Goal: Task Accomplishment & Management: Manage account settings

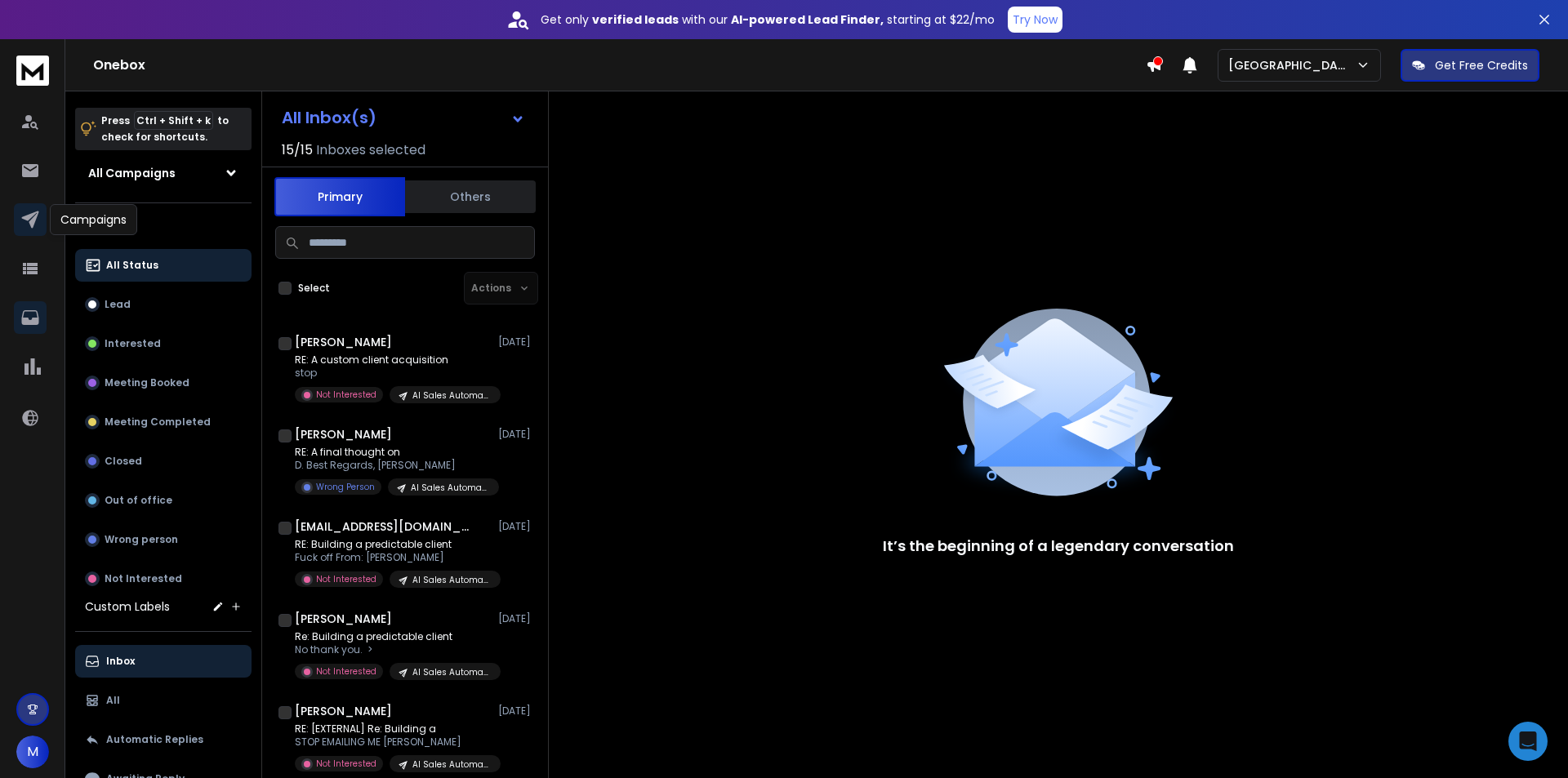
click at [25, 213] on icon at bounding box center [30, 219] width 19 height 19
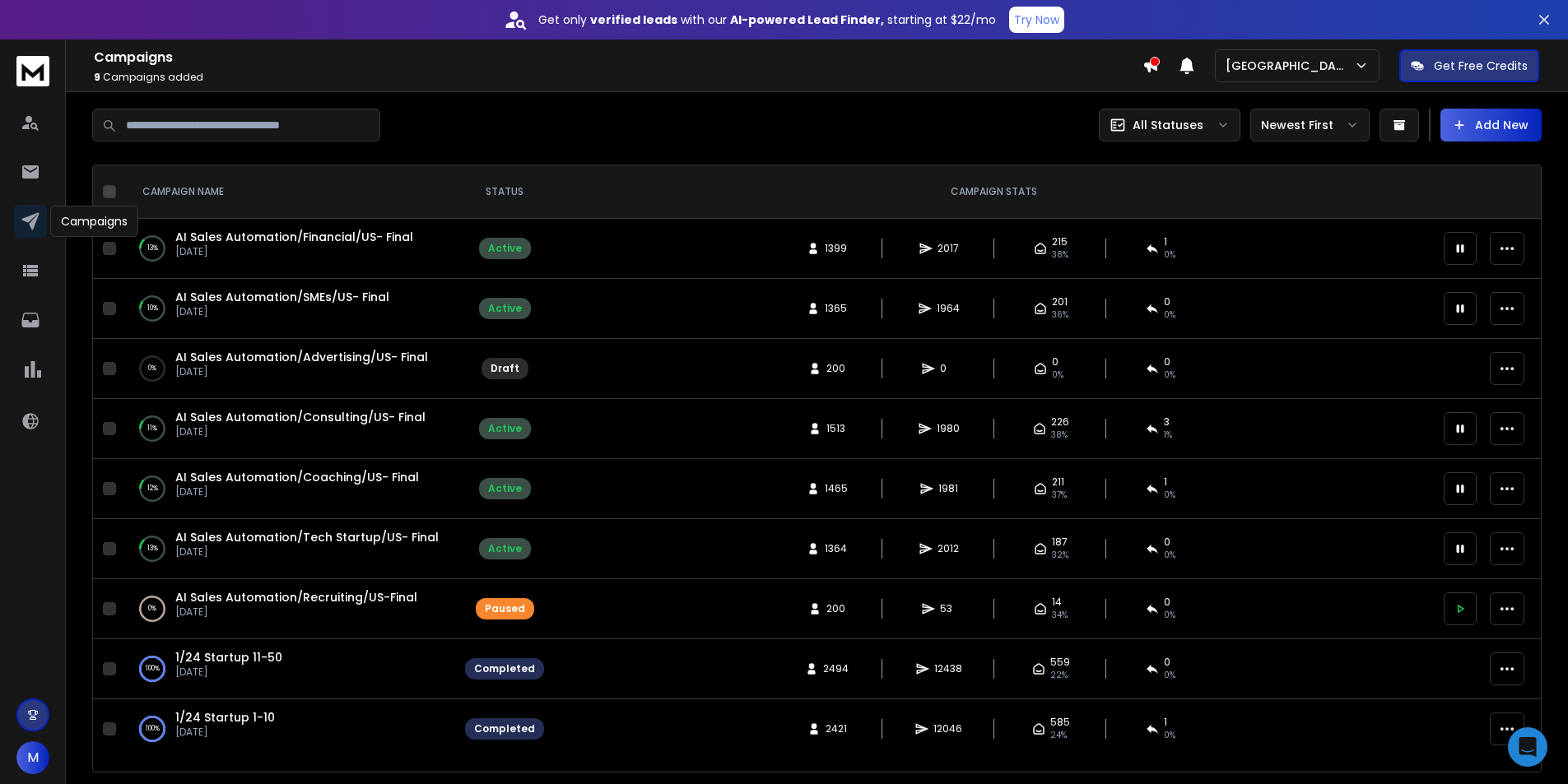
click at [320, 237] on span "AI Sales Automation/Financial/US- Final" at bounding box center [295, 237] width 238 height 17
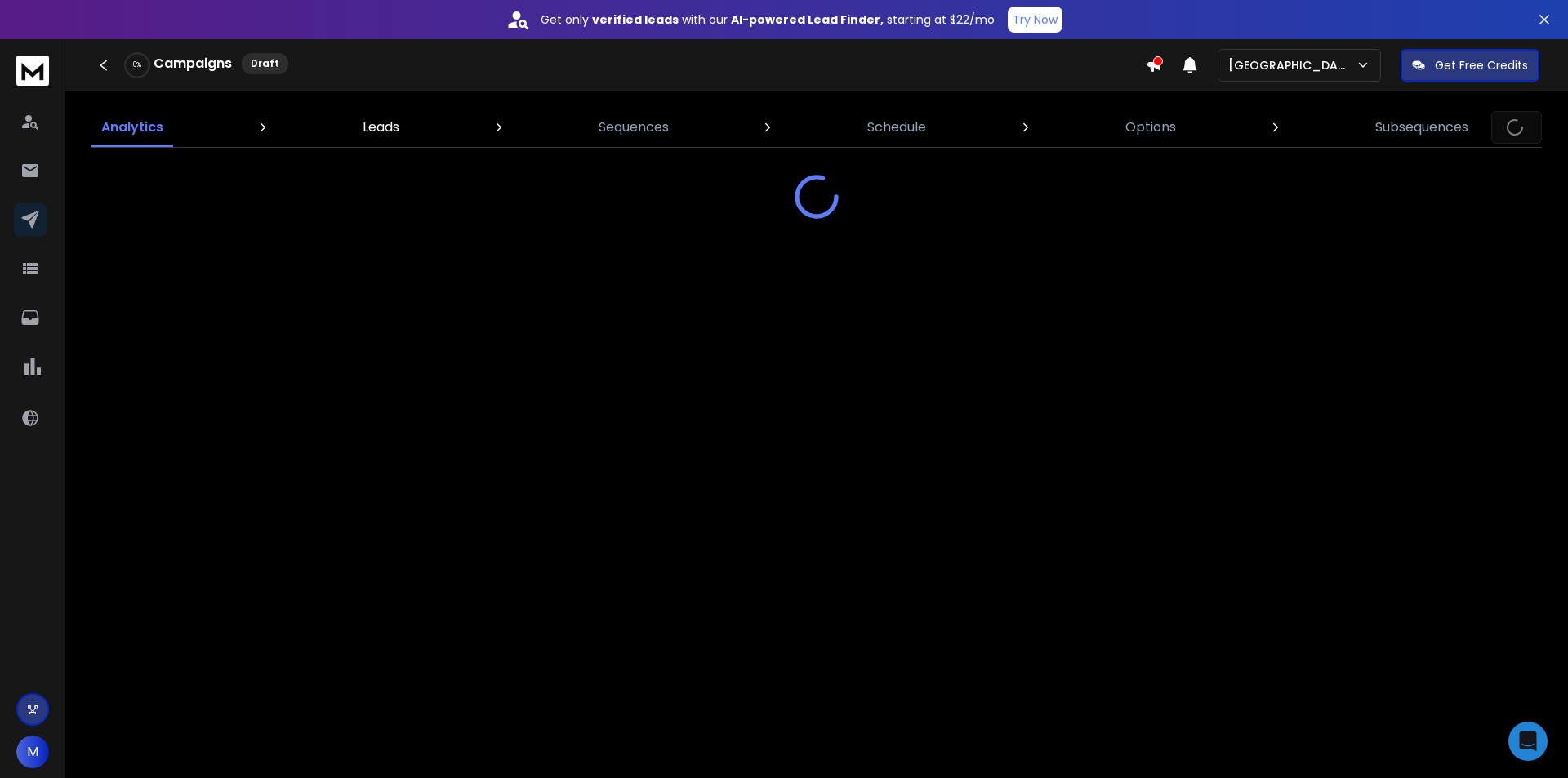
click at [383, 124] on p "Leads" at bounding box center [381, 127] width 37 height 19
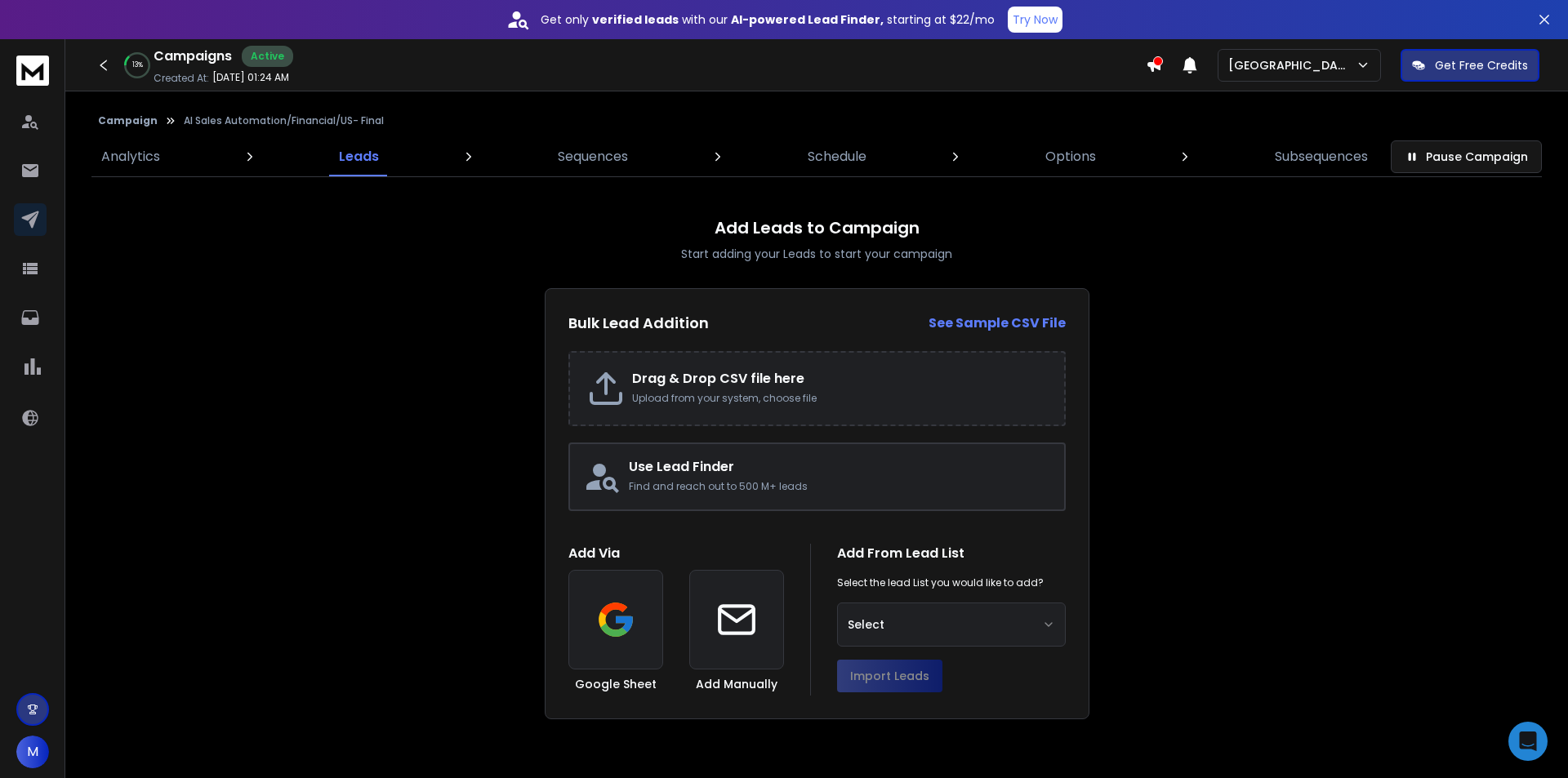
click at [362, 158] on p "Leads" at bounding box center [359, 156] width 40 height 19
click at [346, 157] on p "Leads" at bounding box center [359, 156] width 40 height 19
click at [326, 210] on div "Add Leads to Campaign Start adding your Leads to start your campaign Bulk Lead …" at bounding box center [816, 459] width 1438 height 519
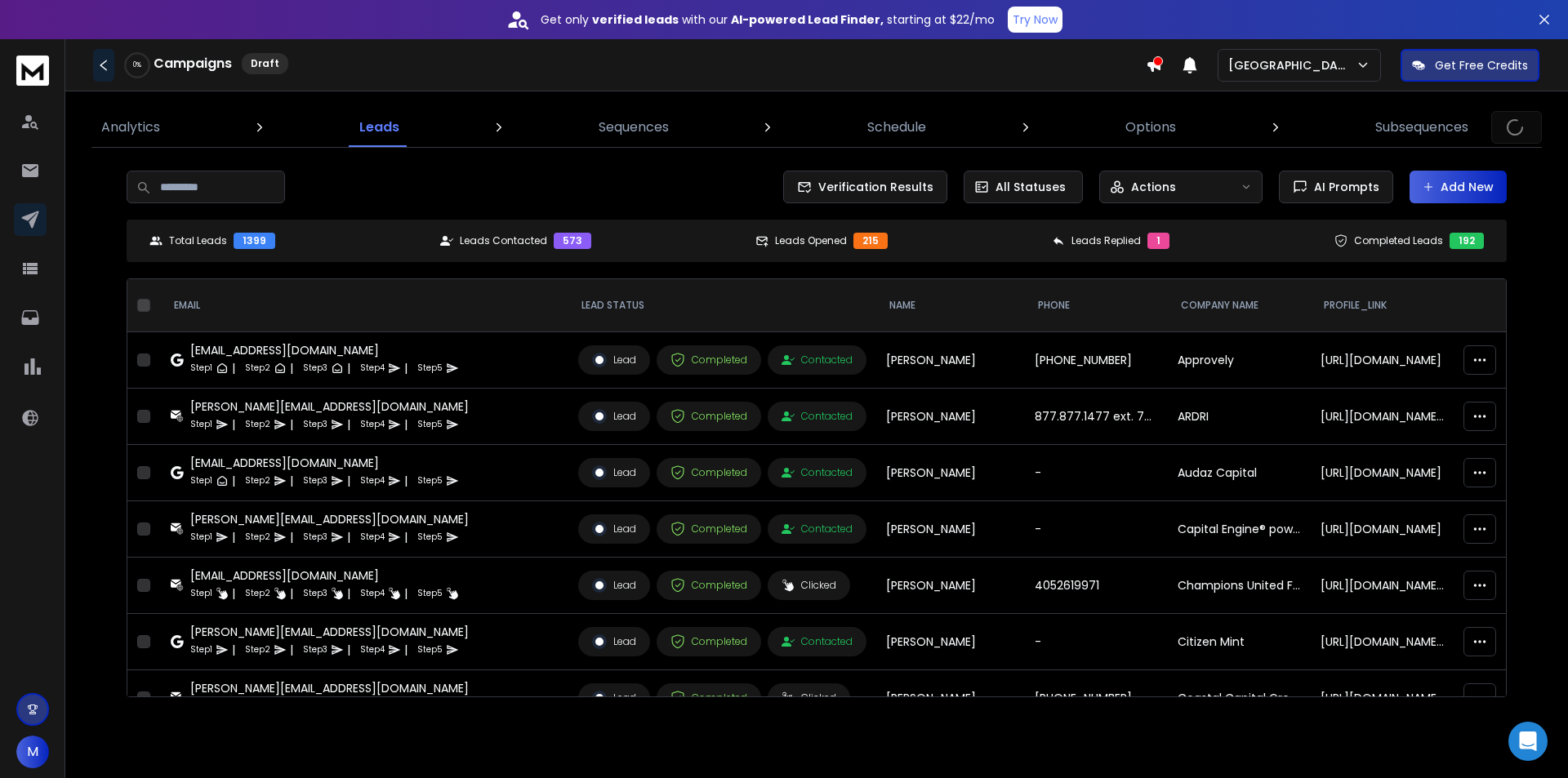
click at [105, 58] on icon at bounding box center [103, 65] width 15 height 15
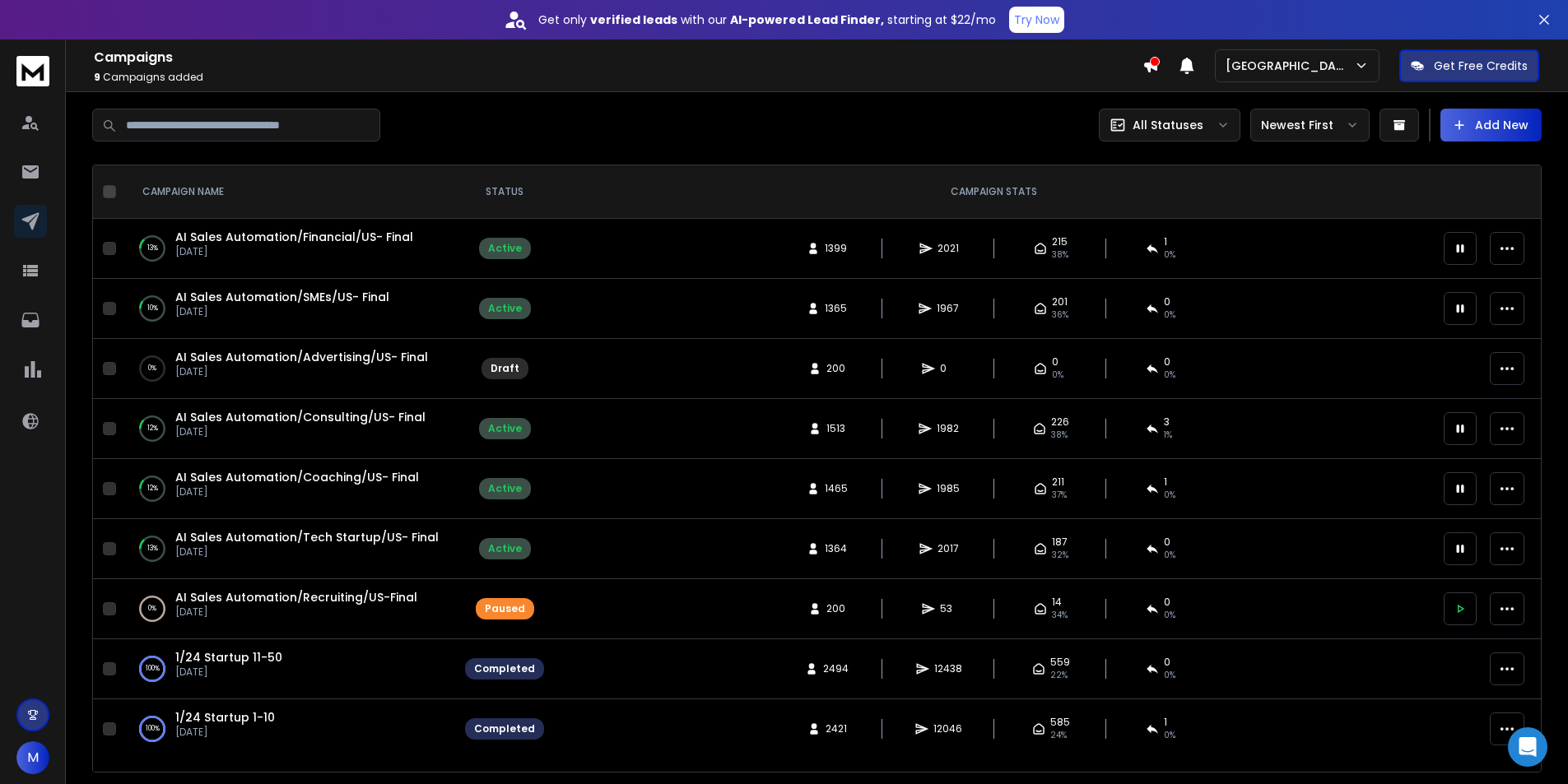
click at [290, 294] on span "AI Sales Automation/SMEs/US- Final" at bounding box center [283, 297] width 214 height 17
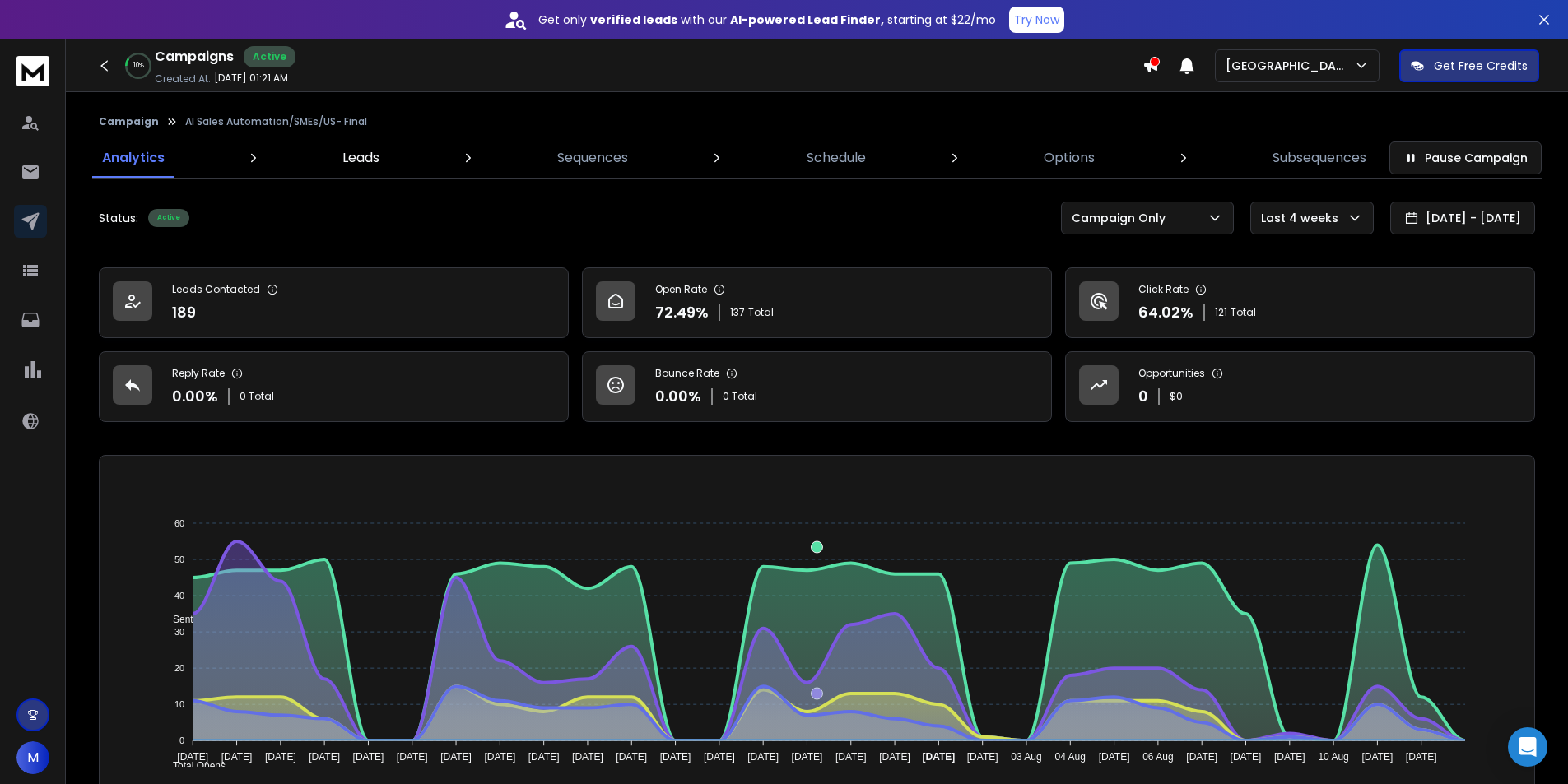
click at [364, 162] on p "Leads" at bounding box center [361, 157] width 37 height 20
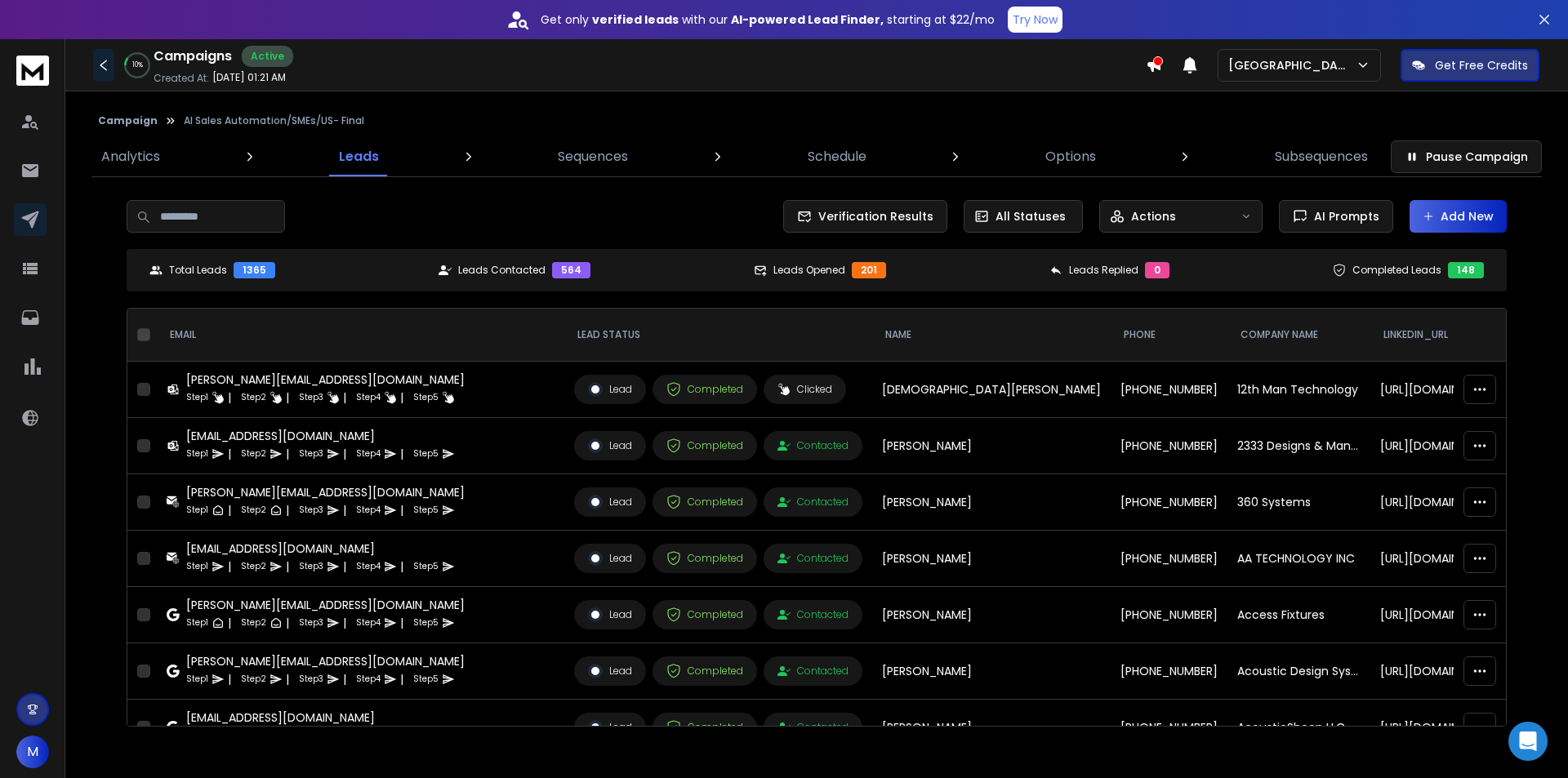
click at [99, 61] on icon at bounding box center [103, 65] width 15 height 15
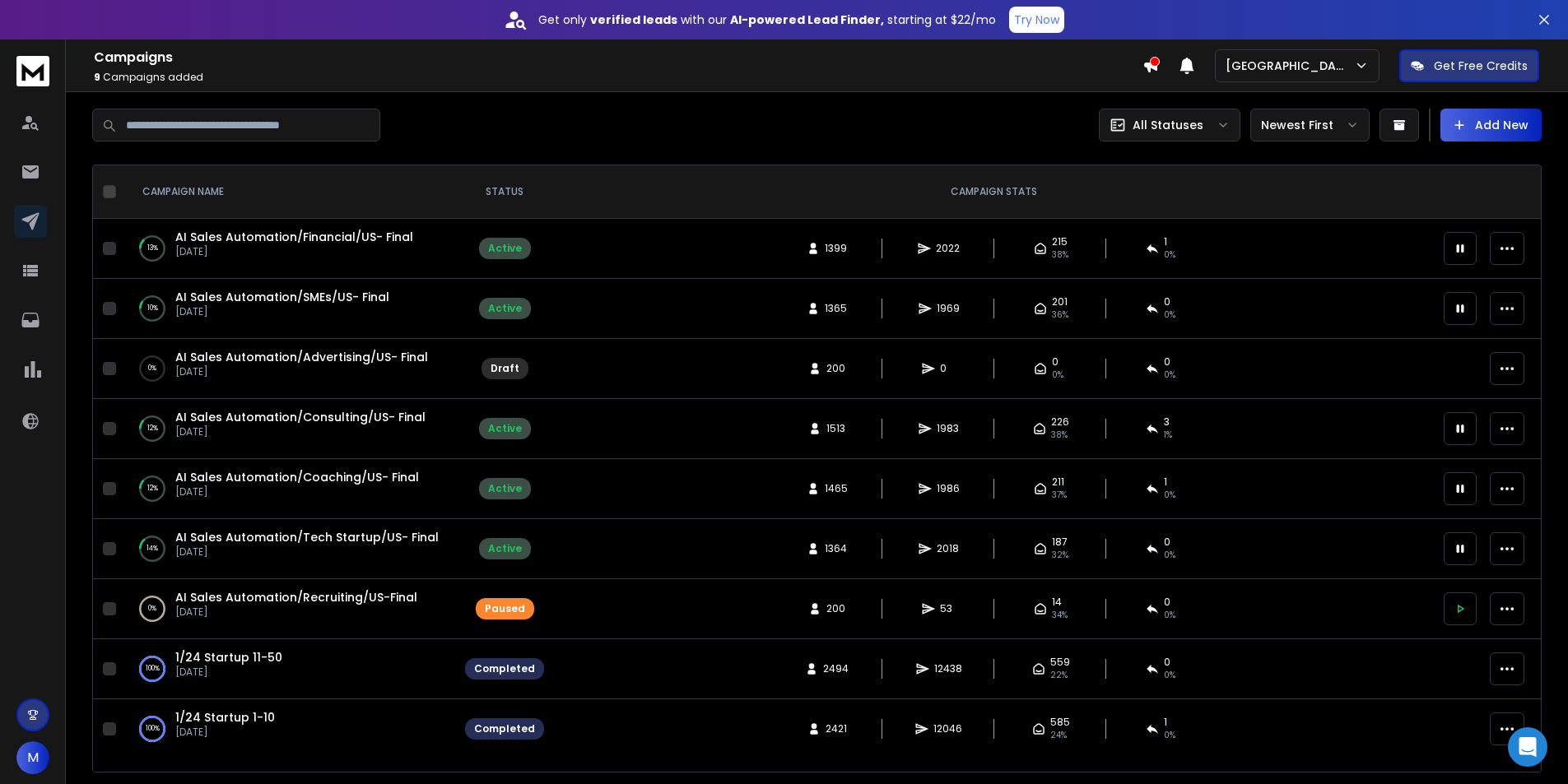
click at [293, 414] on span "AI Sales Automation/Consulting/US- Final" at bounding box center [300, 417] width 250 height 17
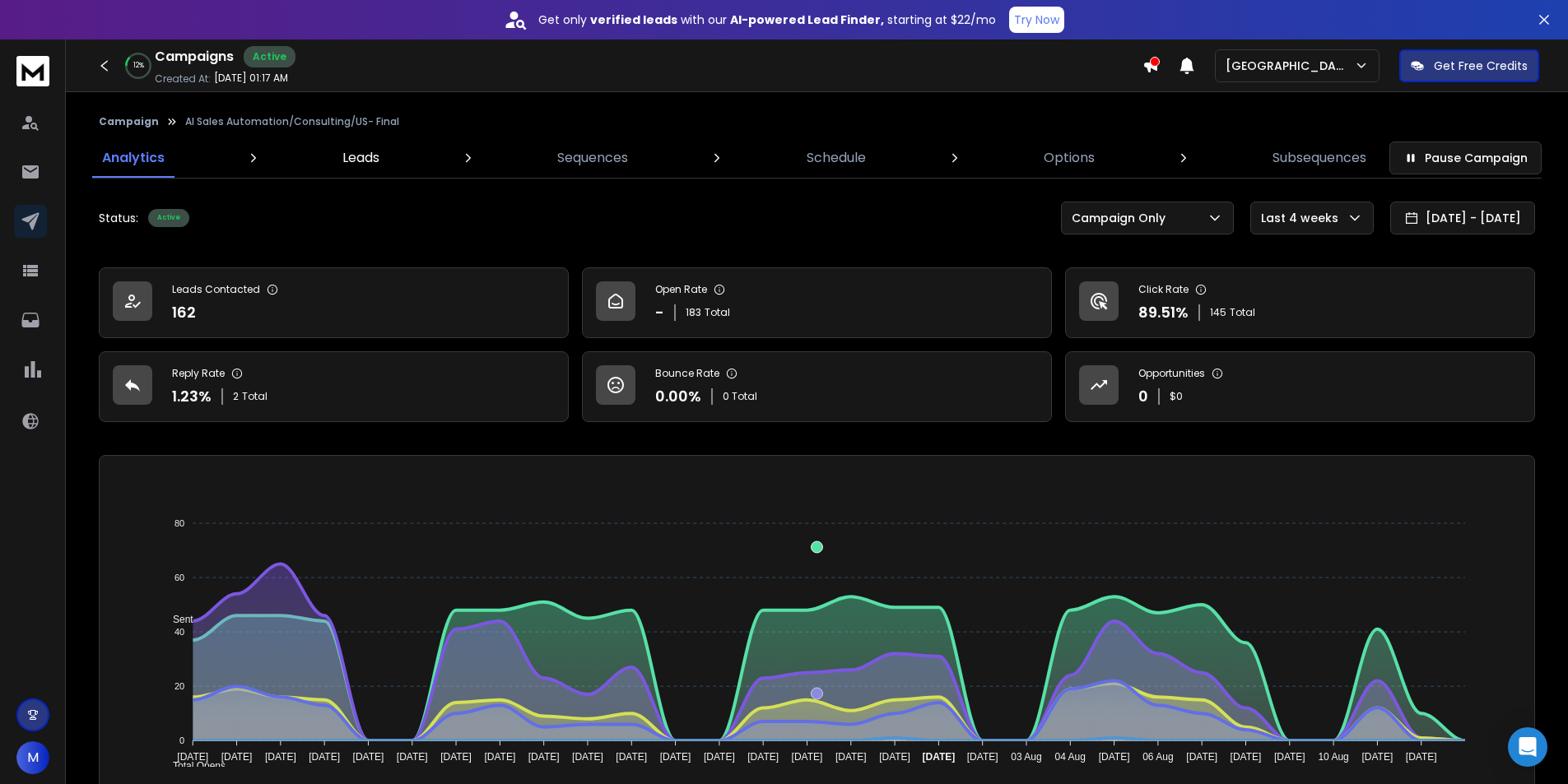
click at [363, 163] on p "Leads" at bounding box center [361, 157] width 37 height 20
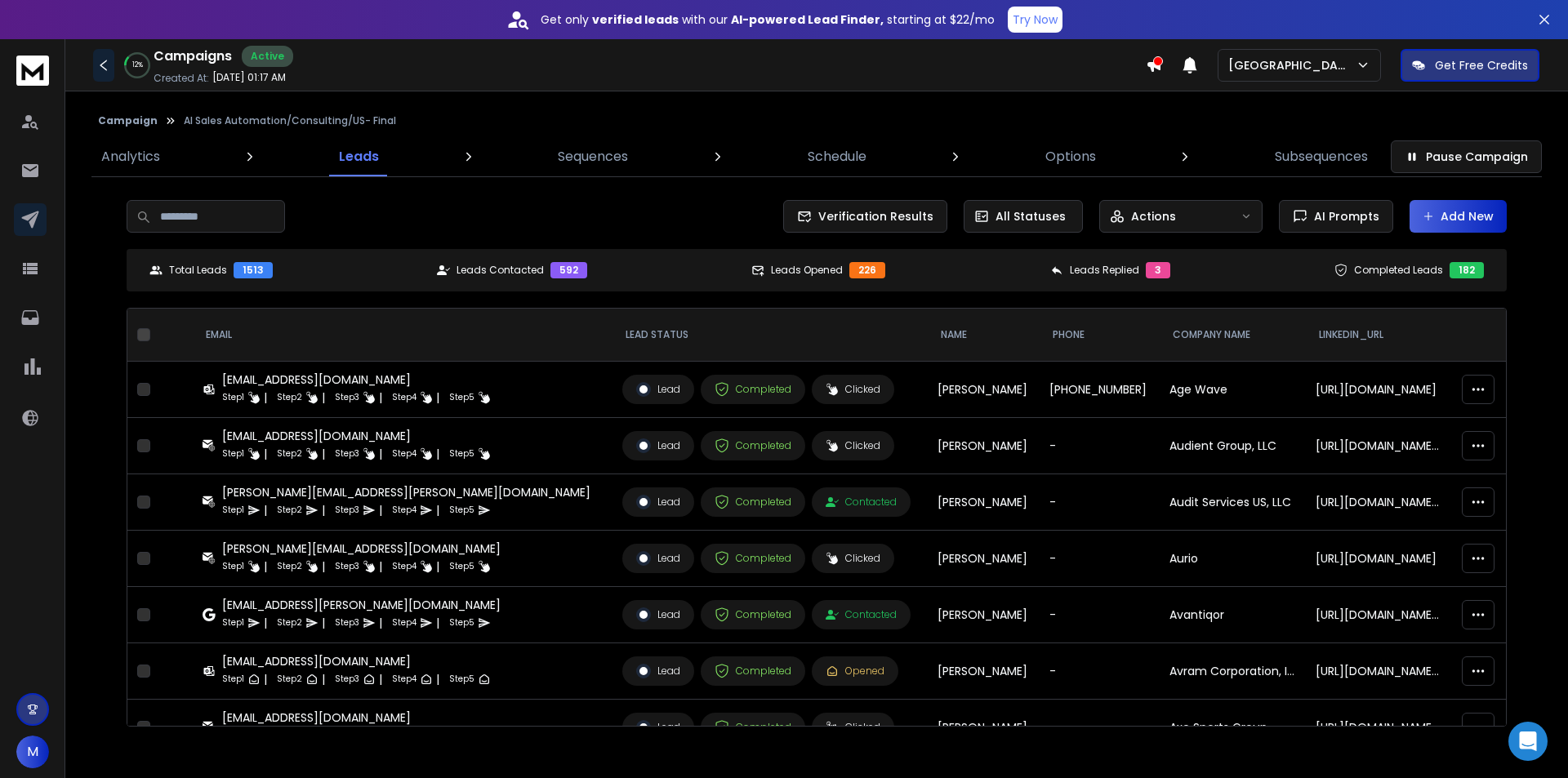
click at [106, 67] on icon at bounding box center [103, 65] width 15 height 15
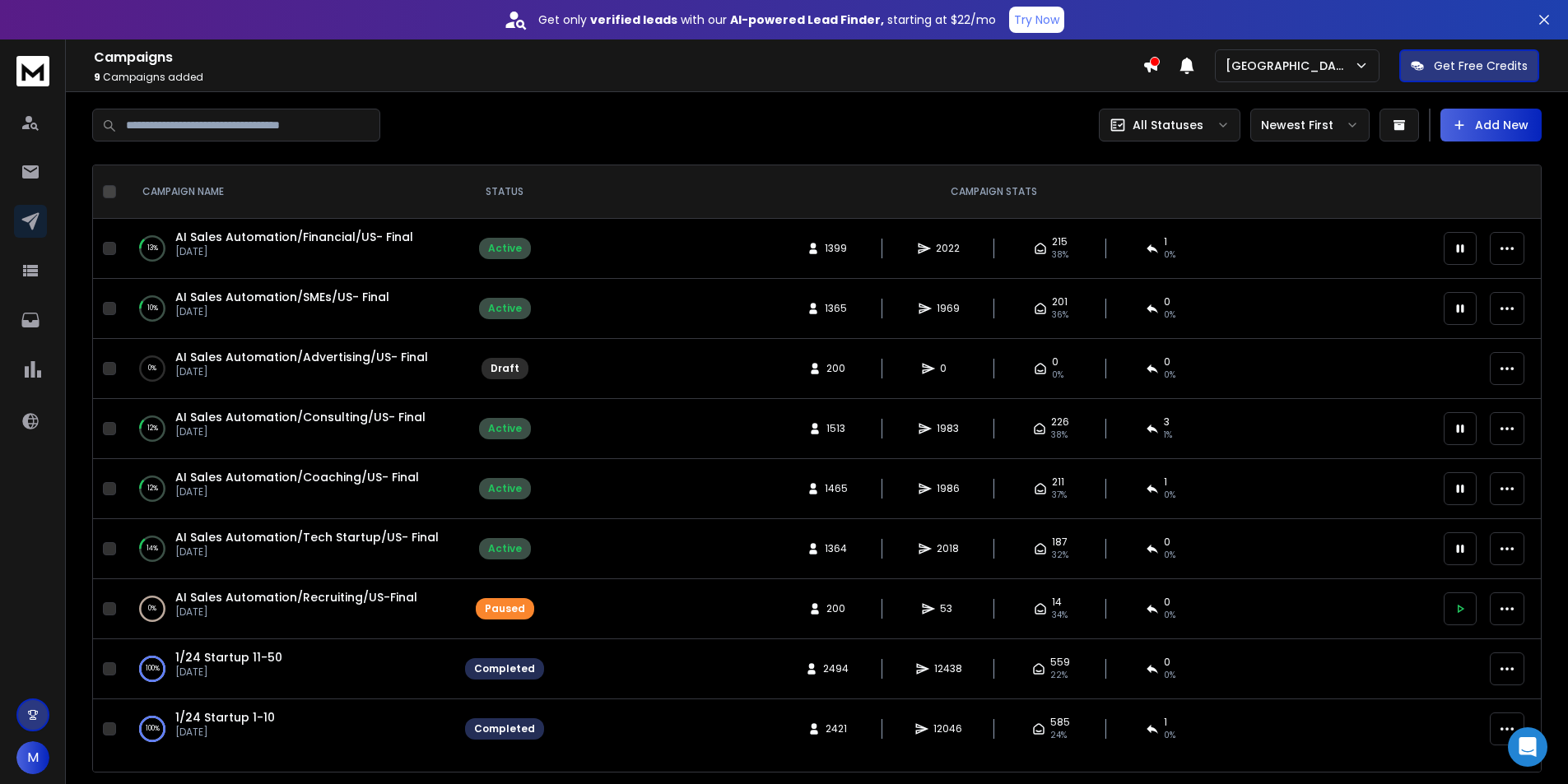
click at [297, 472] on span "AI Sales Automation/Coaching/US- Final" at bounding box center [297, 477] width 244 height 17
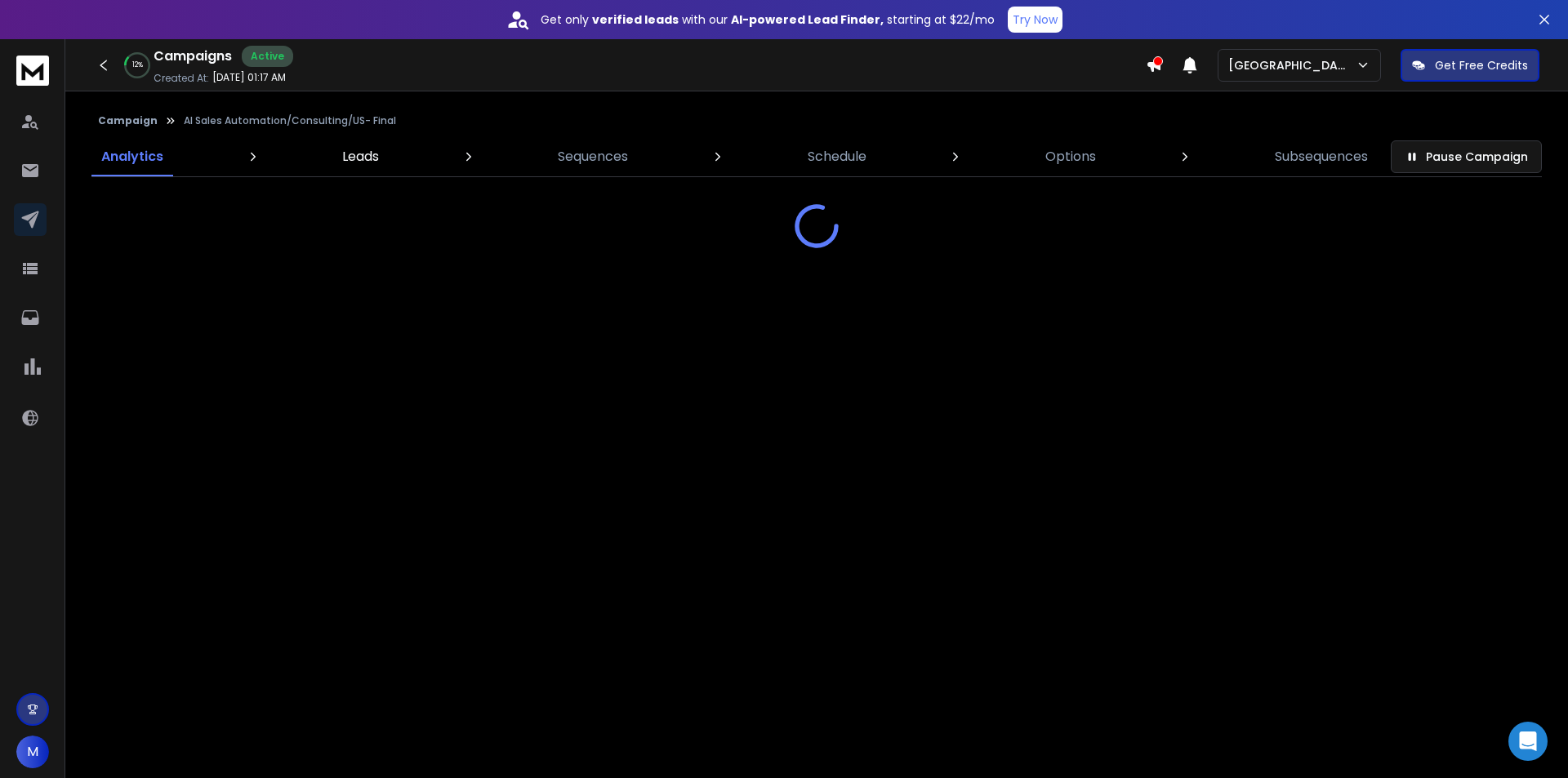
click at [366, 154] on p "Leads" at bounding box center [361, 156] width 37 height 19
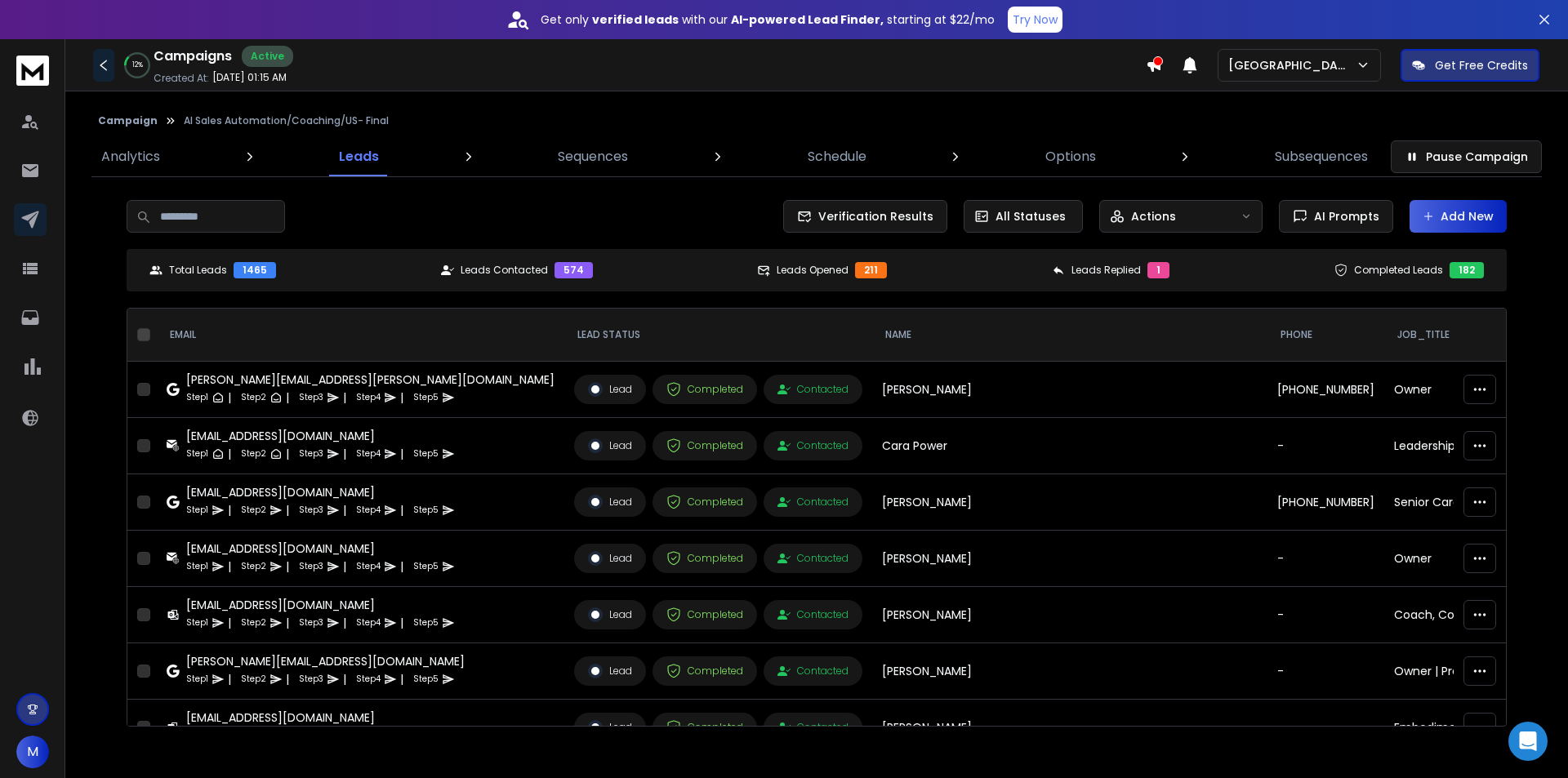
click at [112, 70] on button at bounding box center [103, 65] width 21 height 32
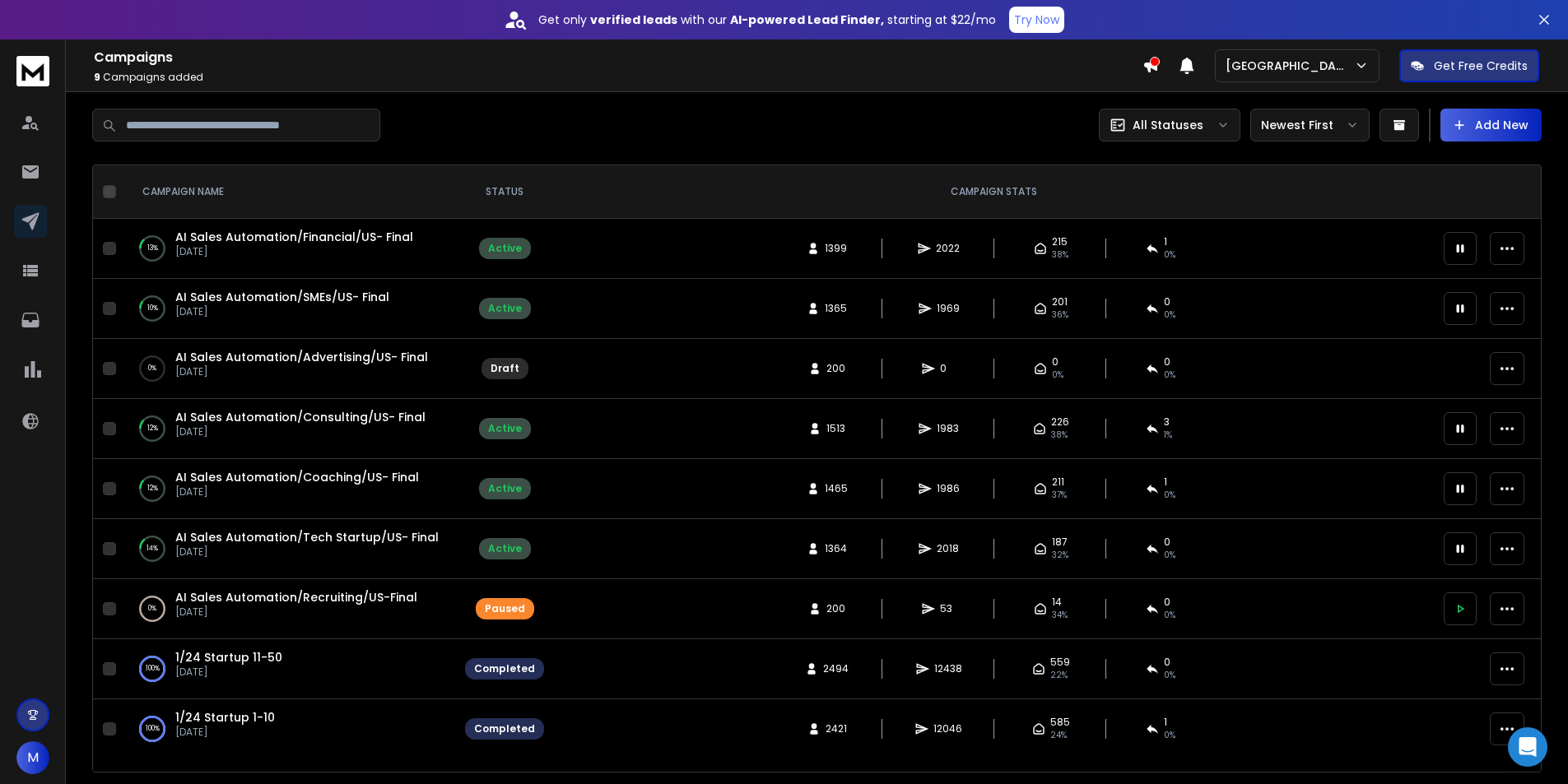
click at [293, 541] on span "AI Sales Automation/Tech Startup/US- Final" at bounding box center [307, 537] width 263 height 17
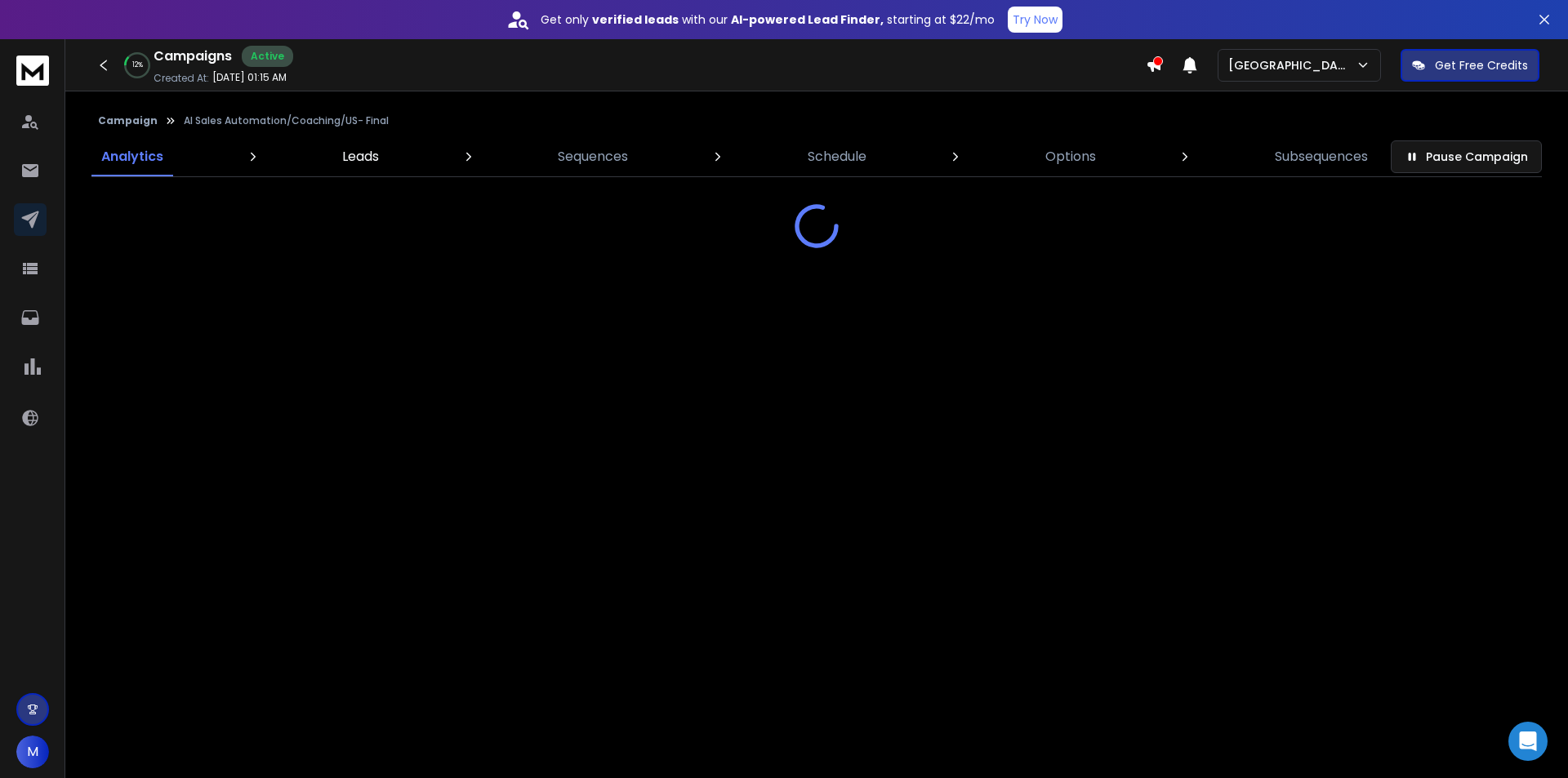
click at [363, 147] on p "Leads" at bounding box center [361, 156] width 37 height 19
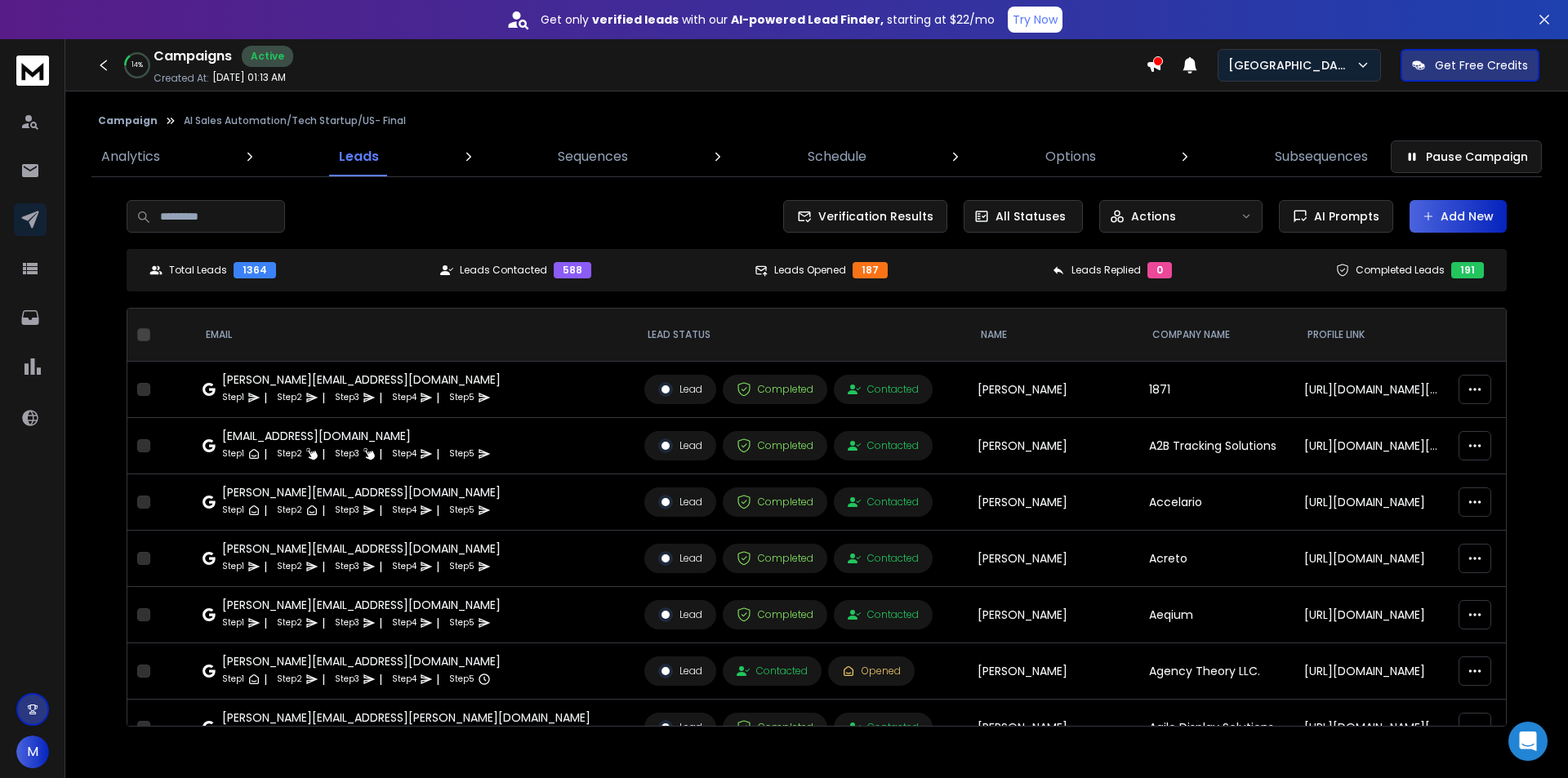
click at [1373, 62] on button "[GEOGRAPHIC_DATA]" at bounding box center [1299, 65] width 163 height 32
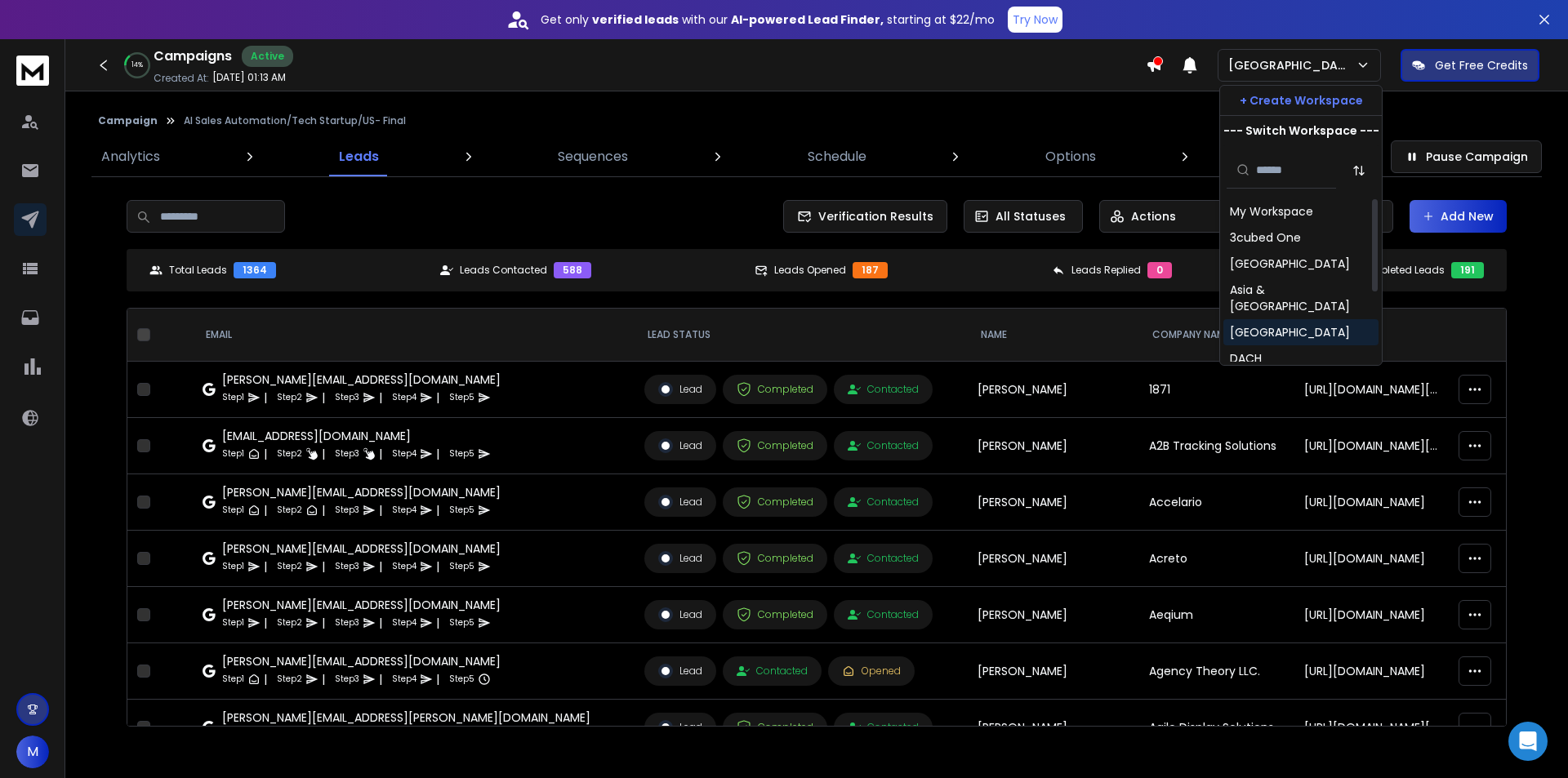
click at [1246, 324] on div "[GEOGRAPHIC_DATA]" at bounding box center [1290, 333] width 120 height 17
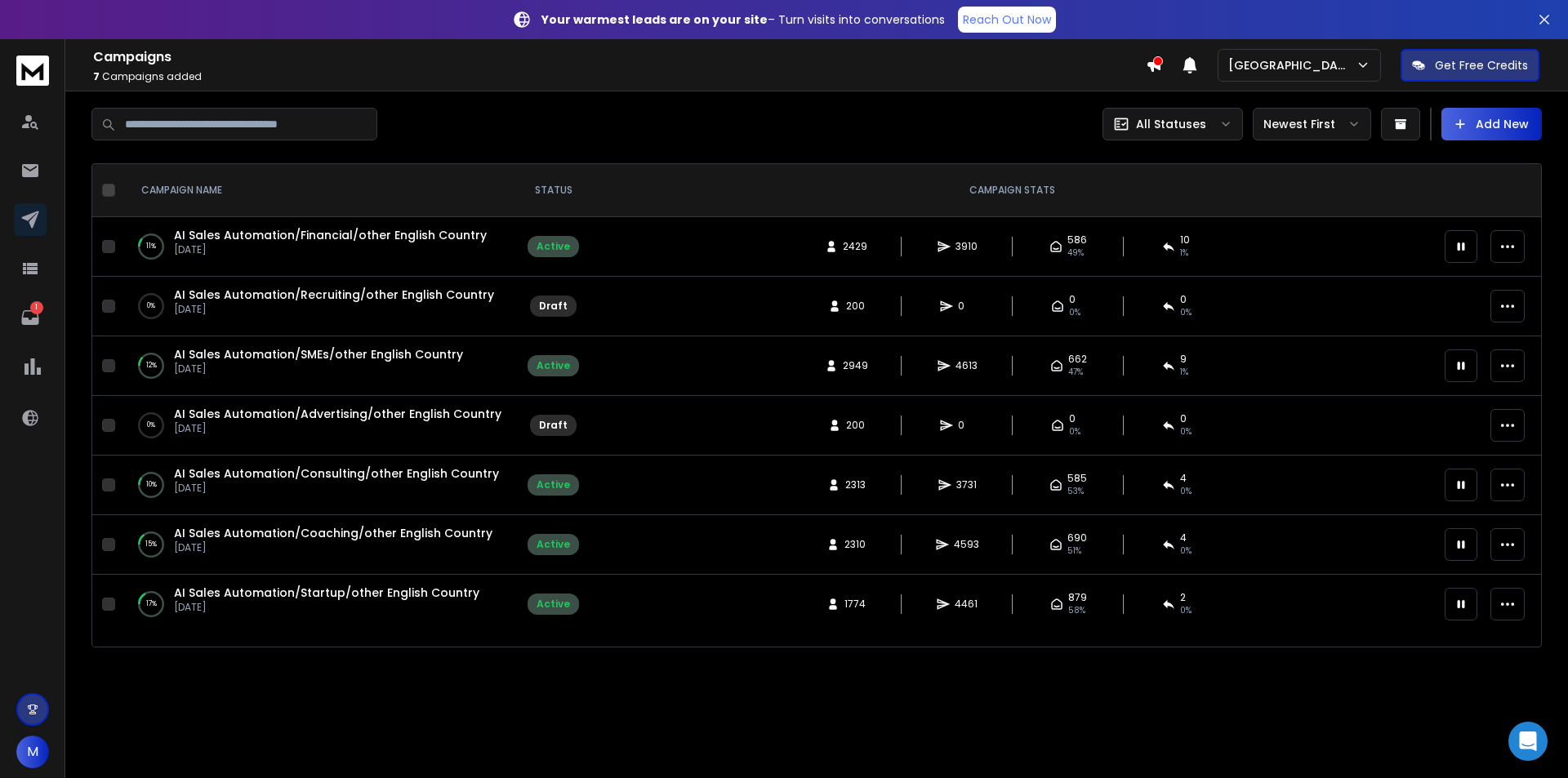
click at [279, 234] on span "AI Sales Automation/Financial/other English Country" at bounding box center [330, 235] width 313 height 17
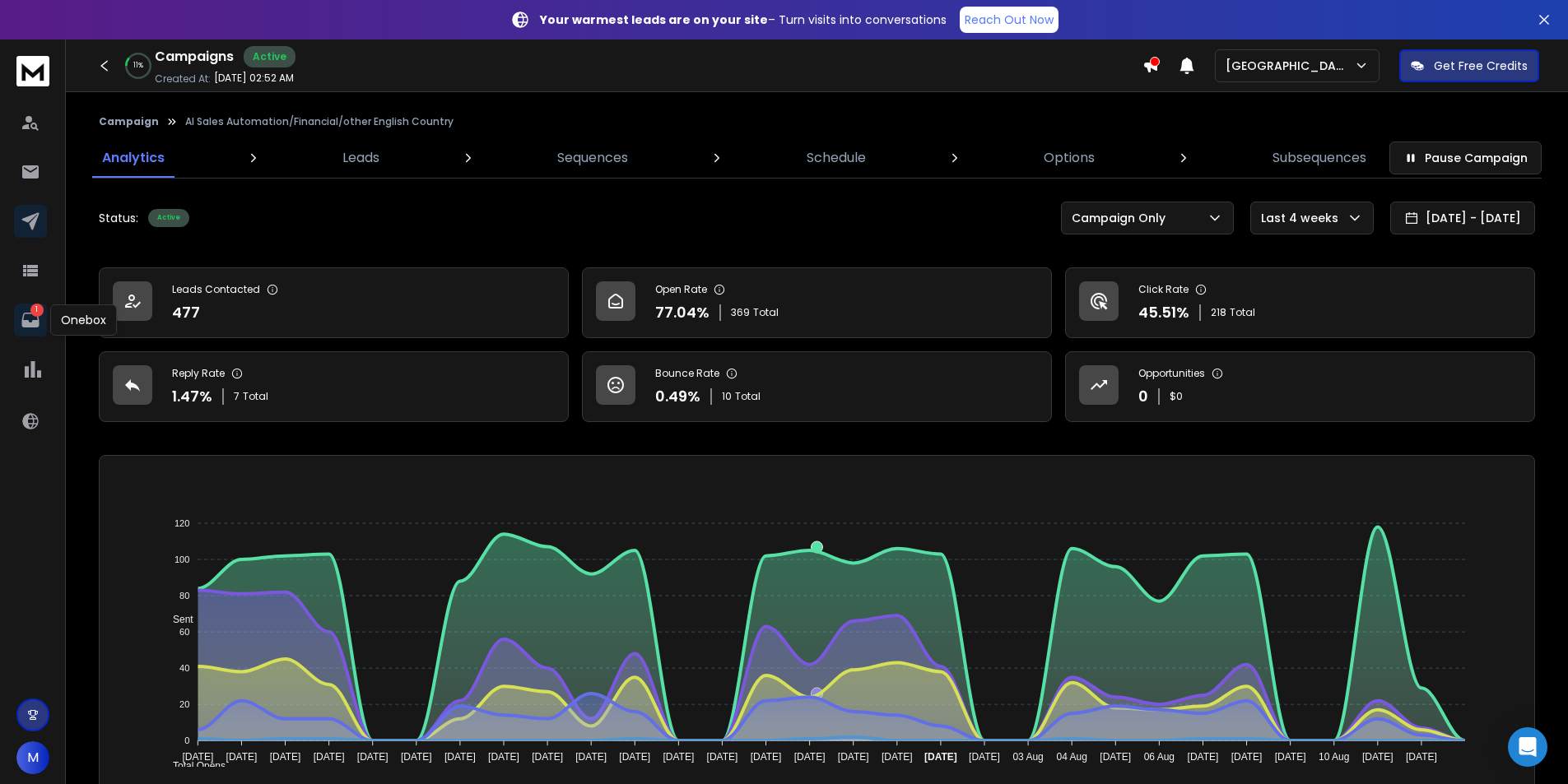
click at [29, 312] on icon at bounding box center [30, 320] width 20 height 20
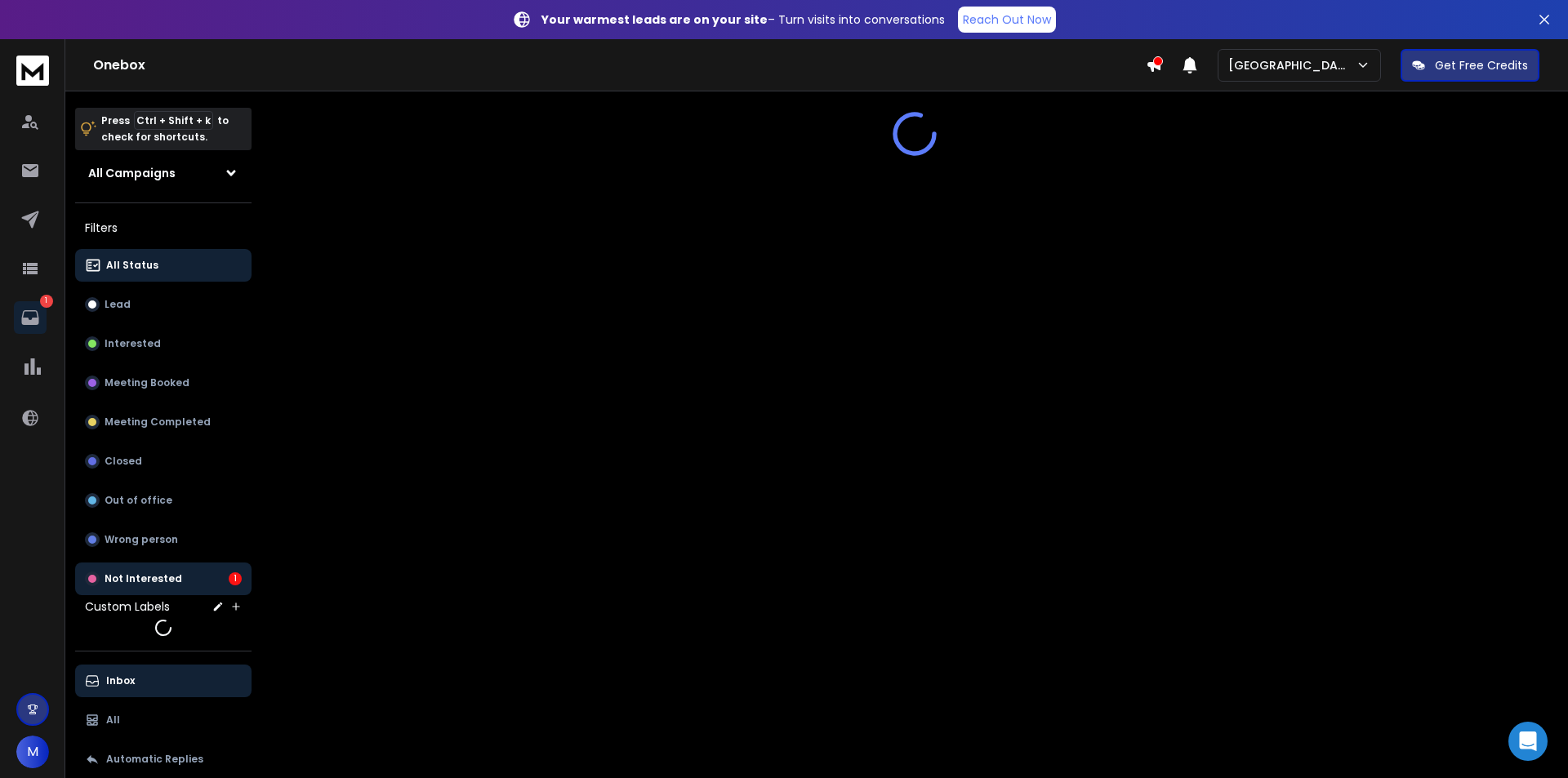
click at [155, 575] on p "Not Interested" at bounding box center [143, 579] width 77 height 13
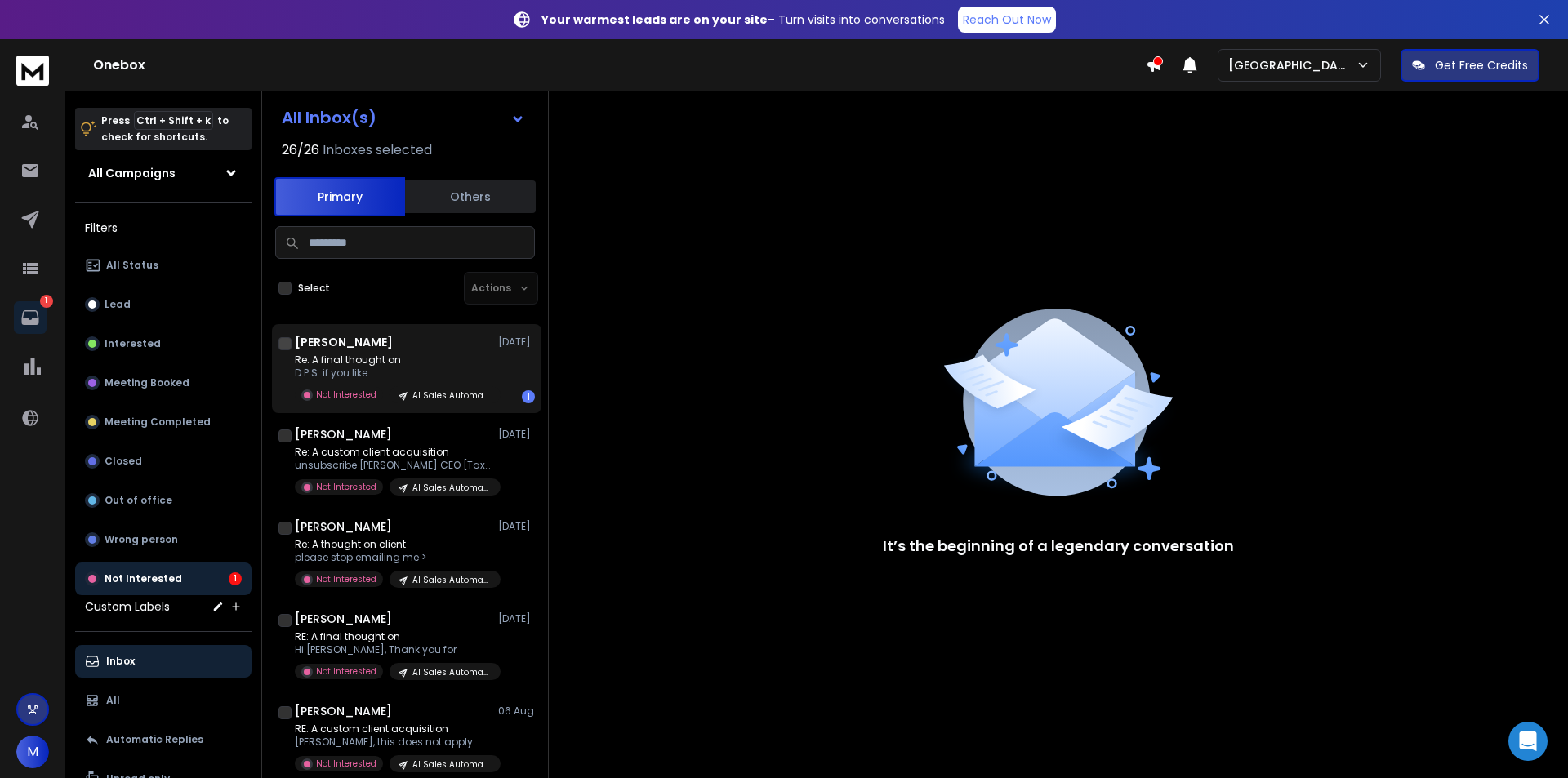
click at [439, 361] on p "Re: A final thought on" at bounding box center [393, 360] width 196 height 13
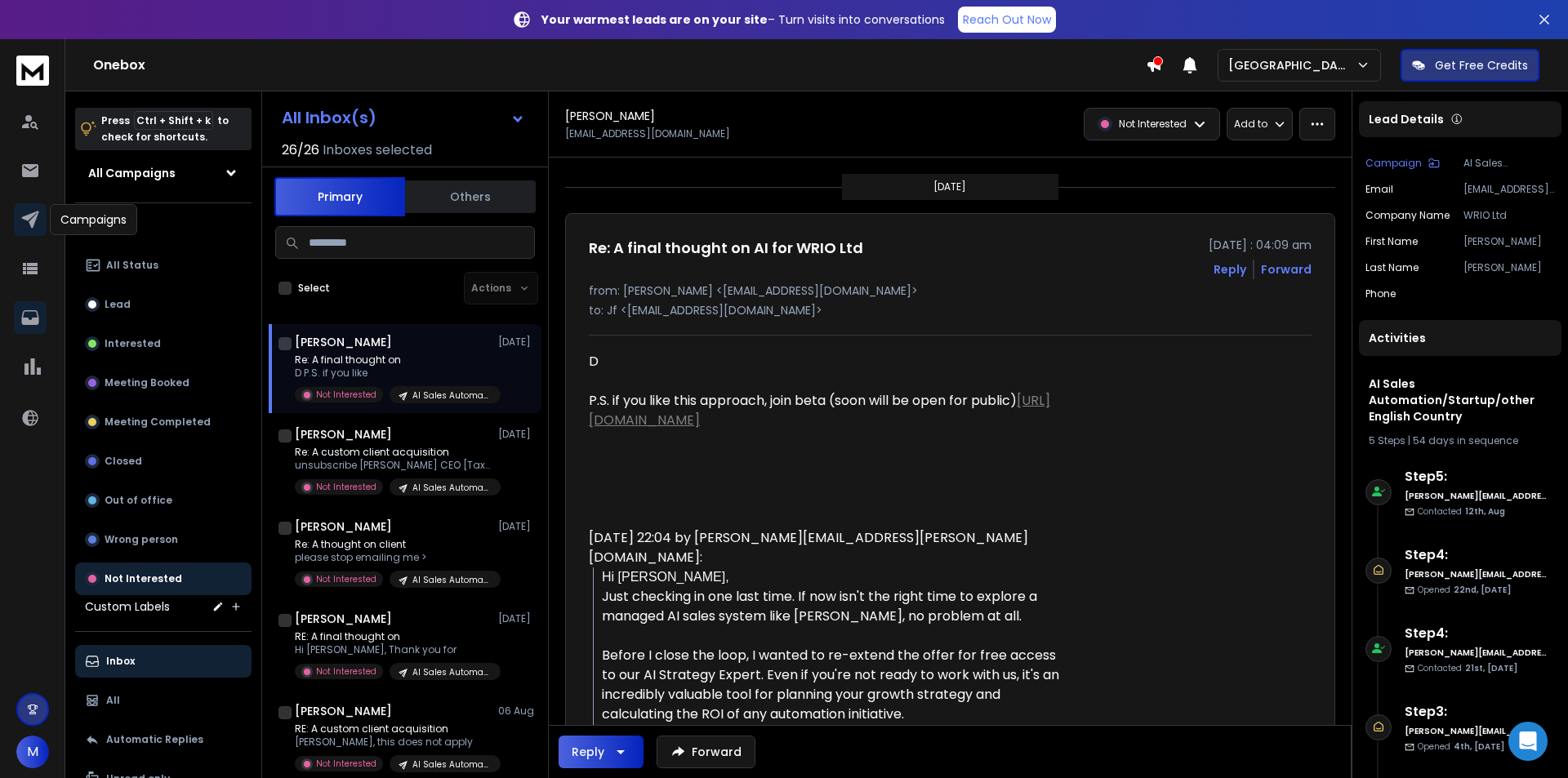
click at [32, 225] on icon at bounding box center [30, 218] width 18 height 18
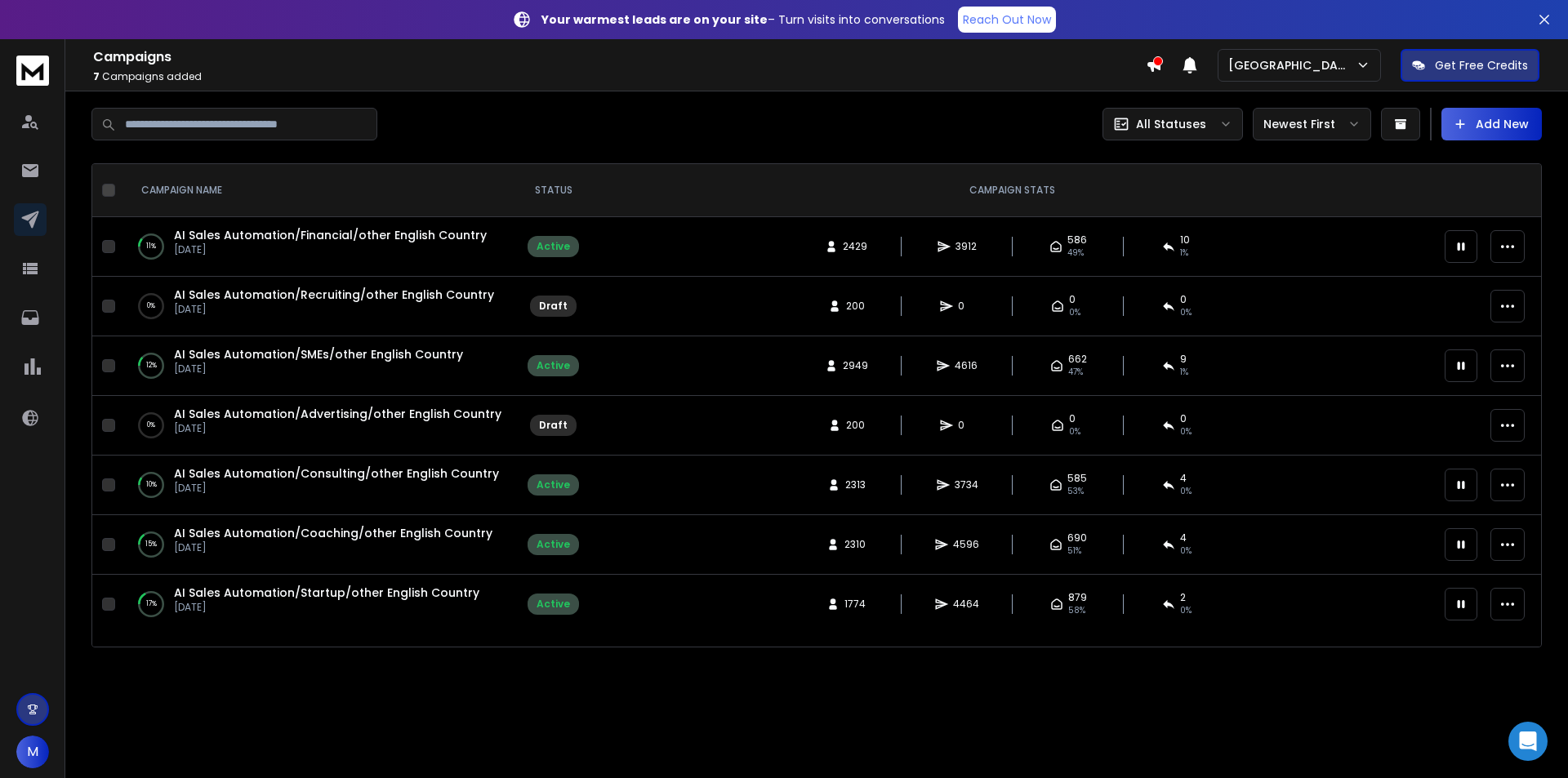
click at [303, 232] on span "AI Sales Automation/Financial/other English Country" at bounding box center [330, 235] width 313 height 17
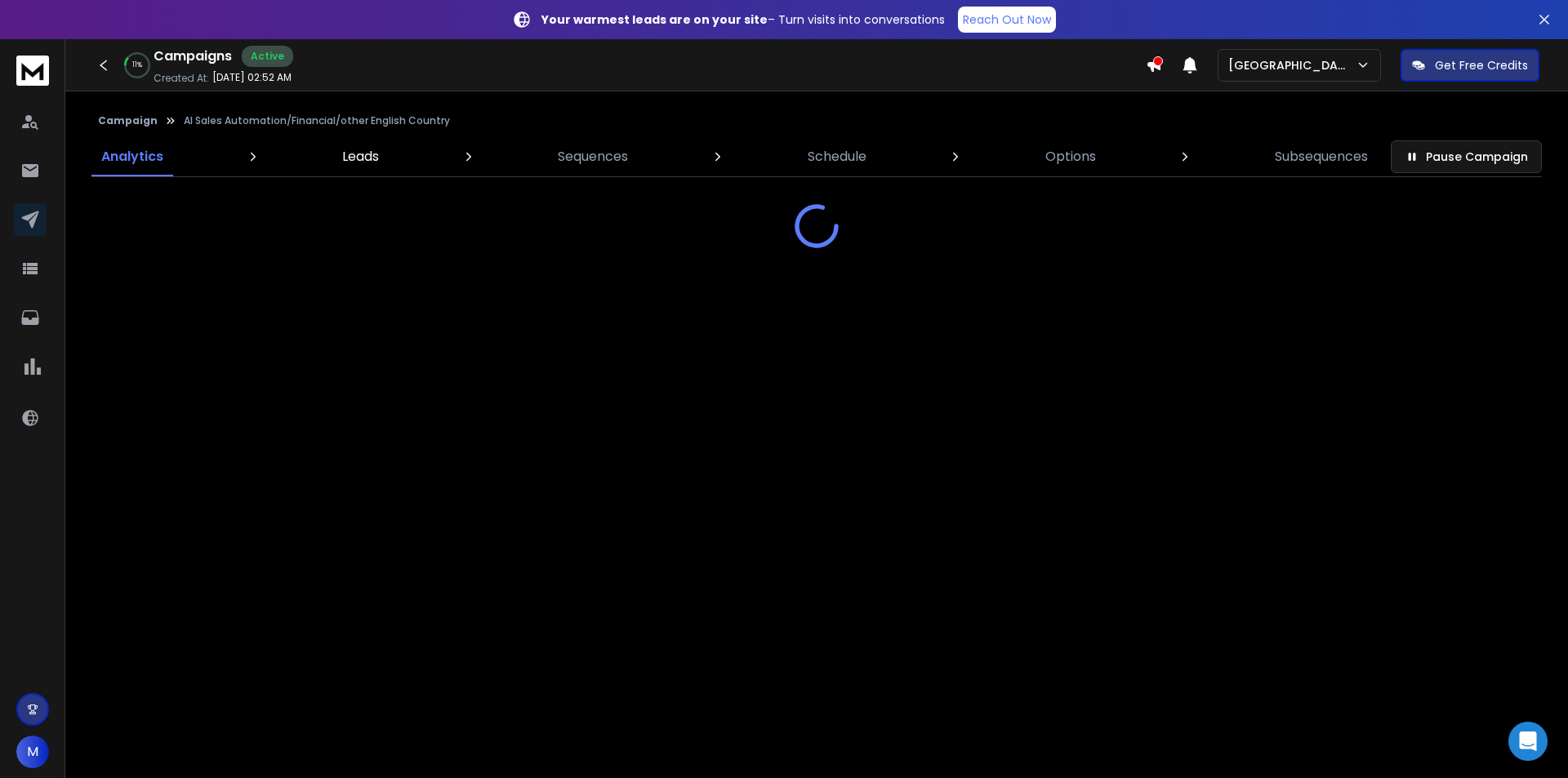
click at [365, 149] on p "Leads" at bounding box center [361, 156] width 37 height 19
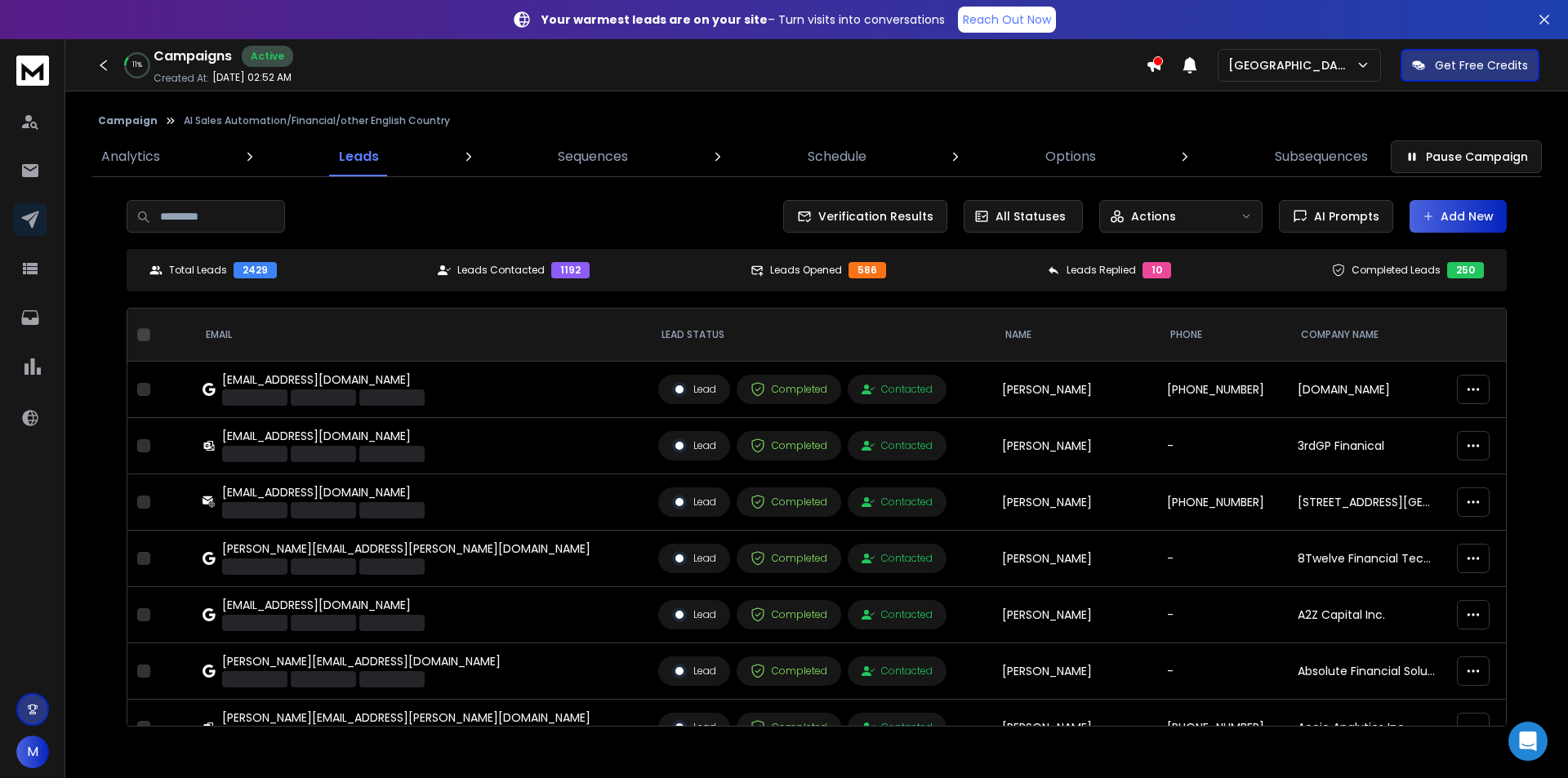
click at [355, 158] on p "Leads" at bounding box center [359, 156] width 40 height 19
click at [100, 68] on icon at bounding box center [103, 65] width 15 height 15
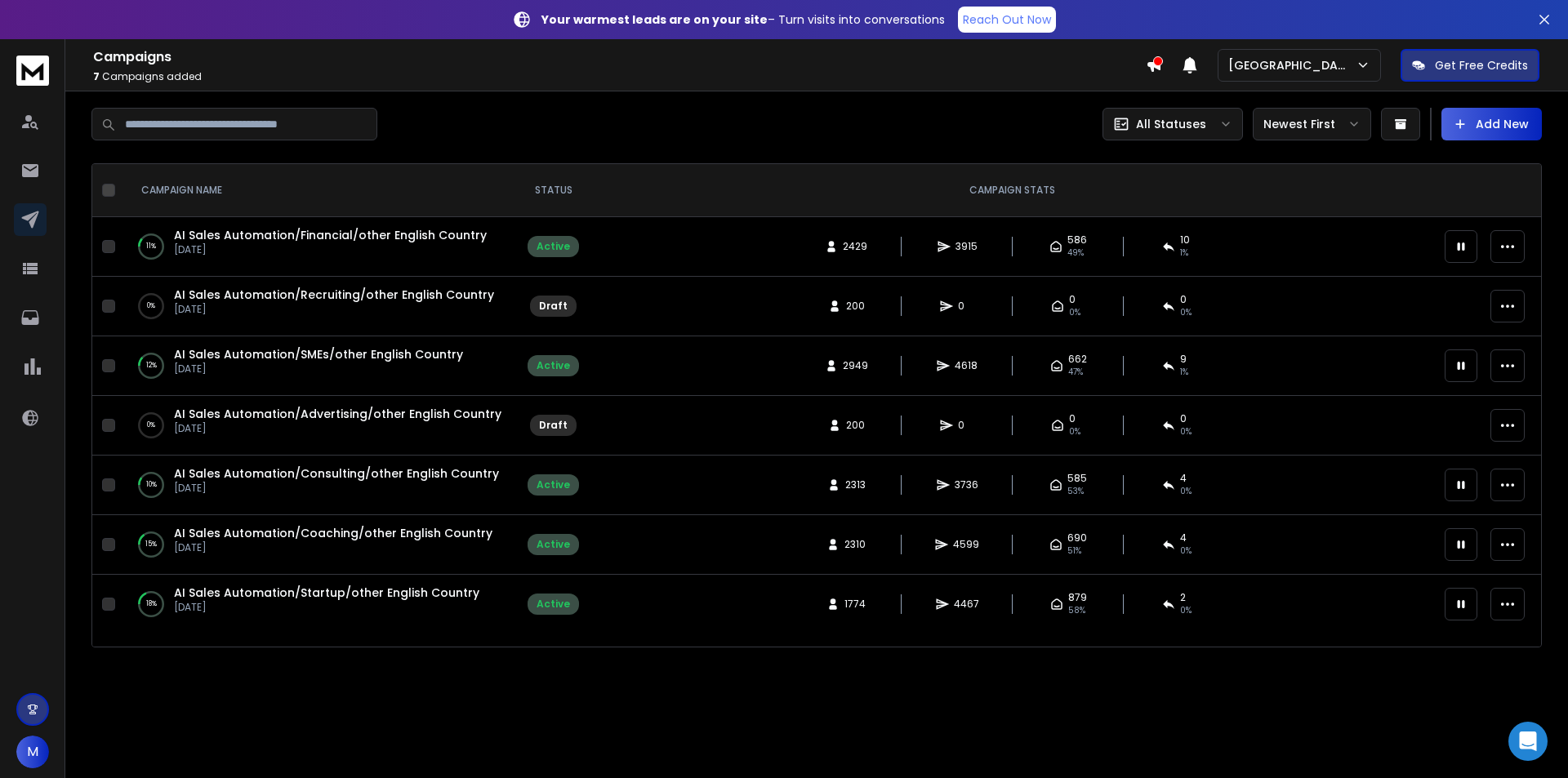
click at [308, 355] on span "AI Sales Automation/SMEs/other English Country" at bounding box center [318, 354] width 289 height 17
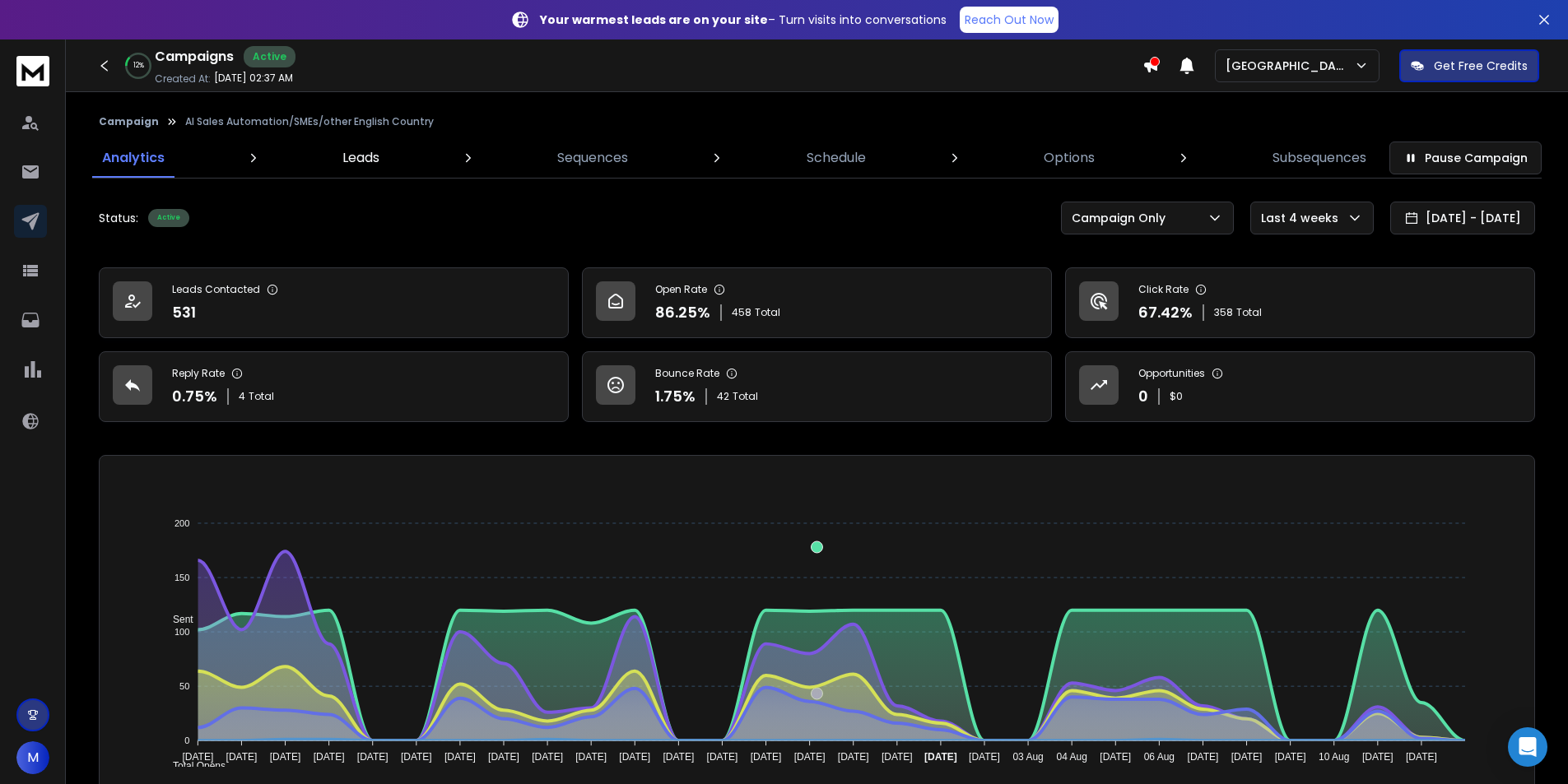
click at [359, 161] on p "Leads" at bounding box center [361, 157] width 37 height 20
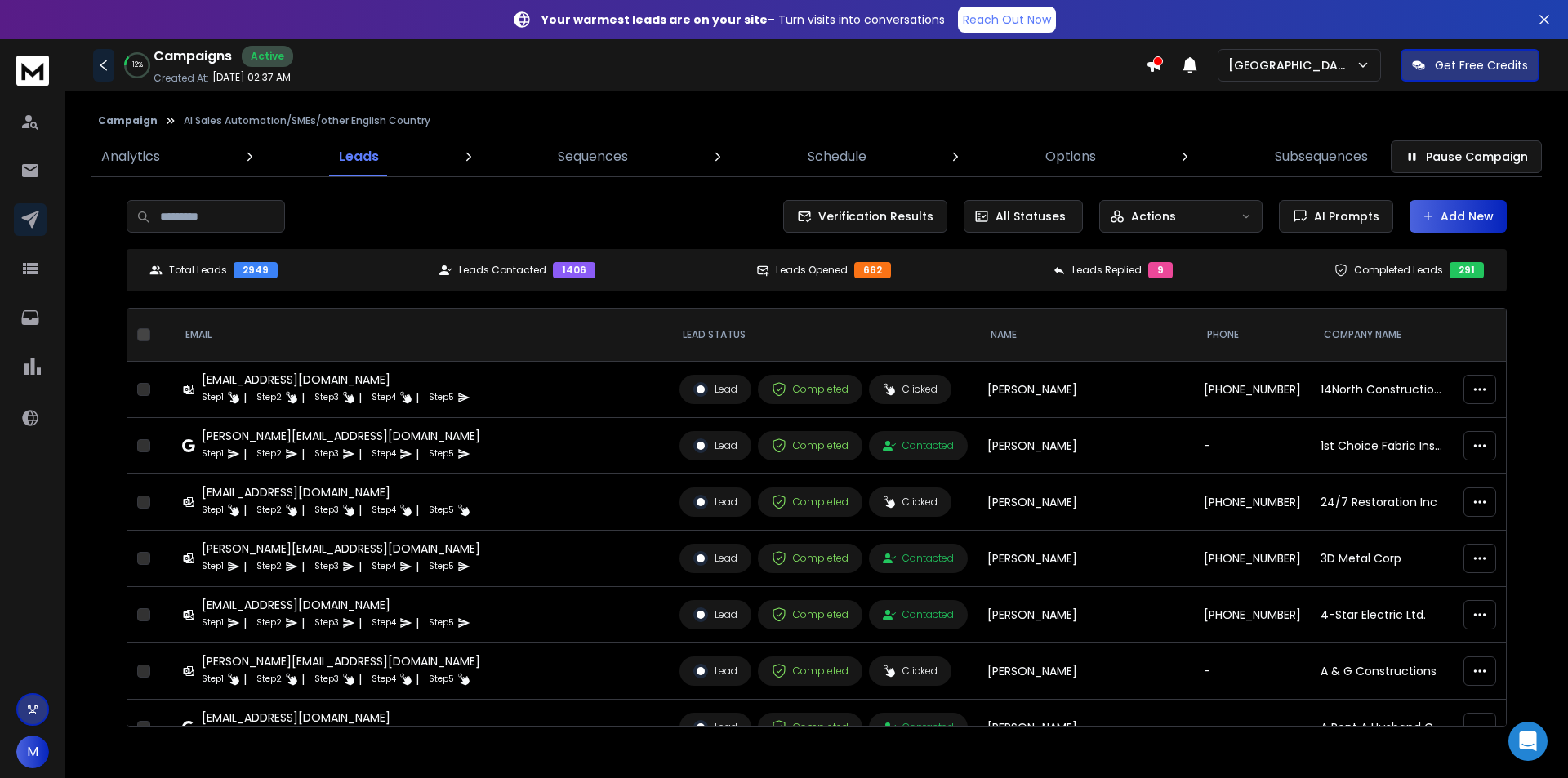
click at [107, 69] on icon at bounding box center [103, 65] width 15 height 15
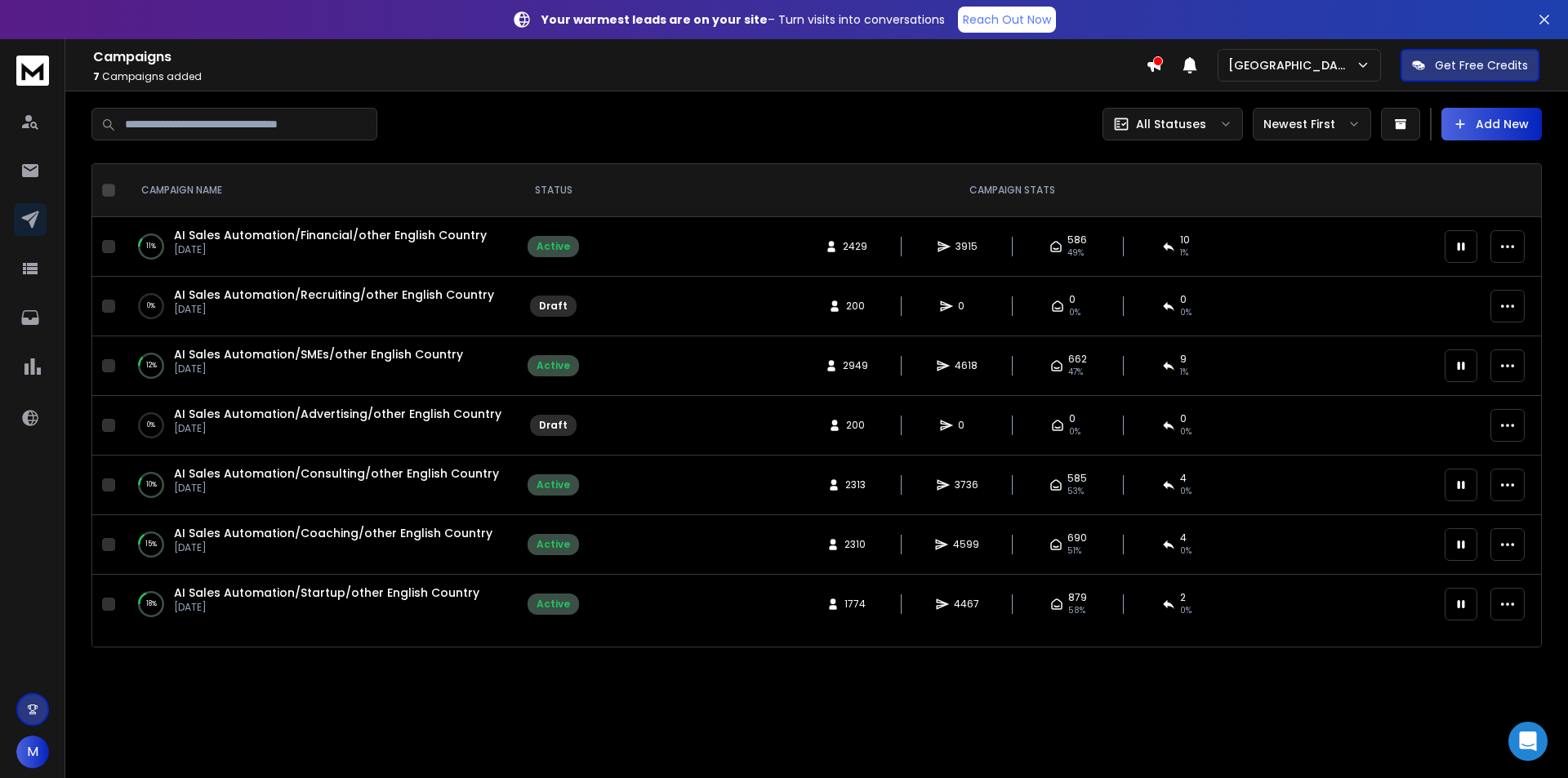
click at [286, 466] on span "AI Sales Automation/Consulting/other English Country" at bounding box center [337, 474] width 325 height 17
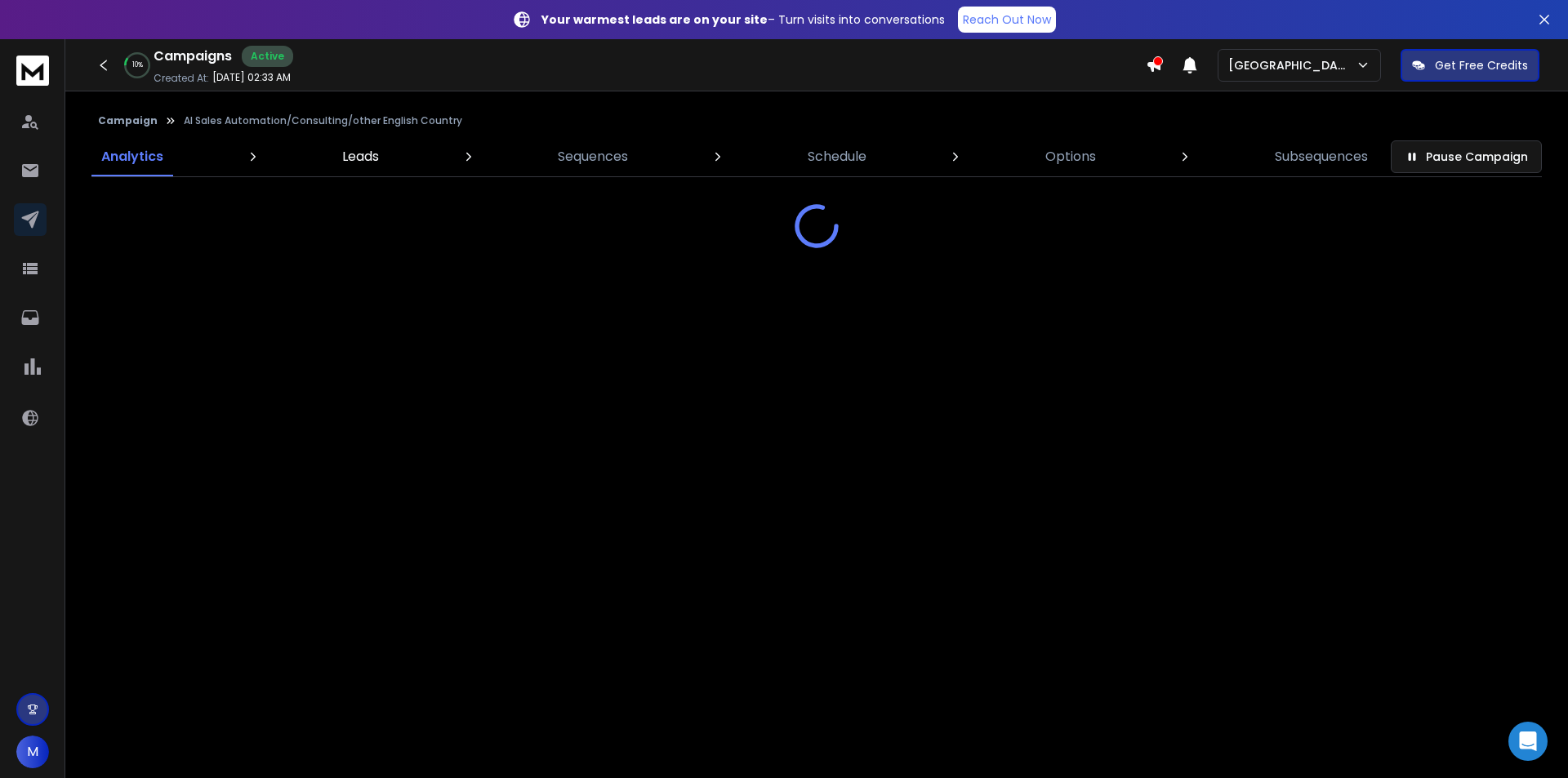
click at [351, 159] on p "Leads" at bounding box center [361, 156] width 37 height 19
click at [362, 165] on p "Leads" at bounding box center [359, 156] width 40 height 19
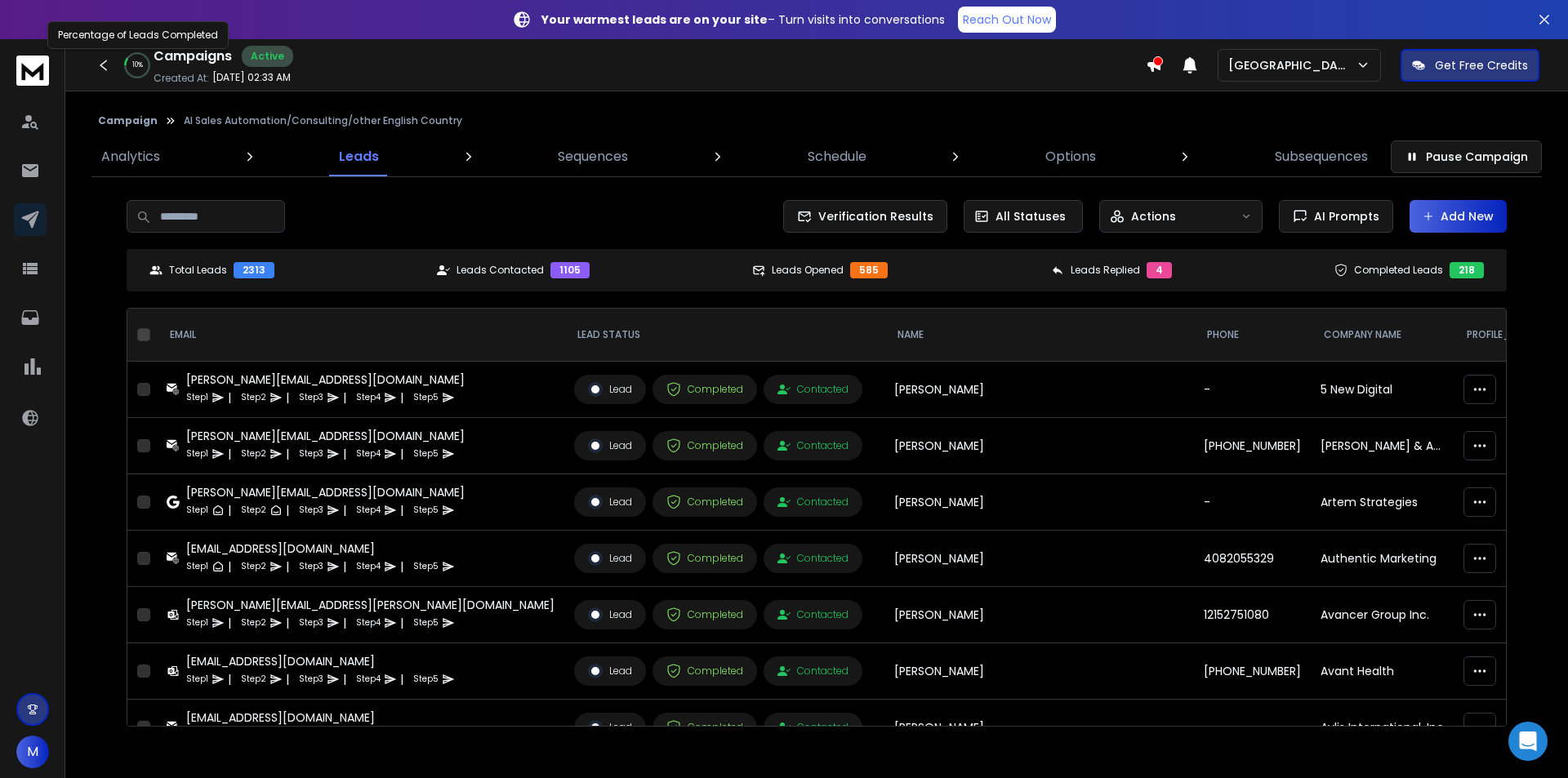
click at [117, 69] on div "10 % Campaigns Active Created At: Jun 12, 2025, 02:33 AM" at bounding box center [193, 65] width 200 height 40
click at [104, 64] on icon at bounding box center [103, 65] width 15 height 15
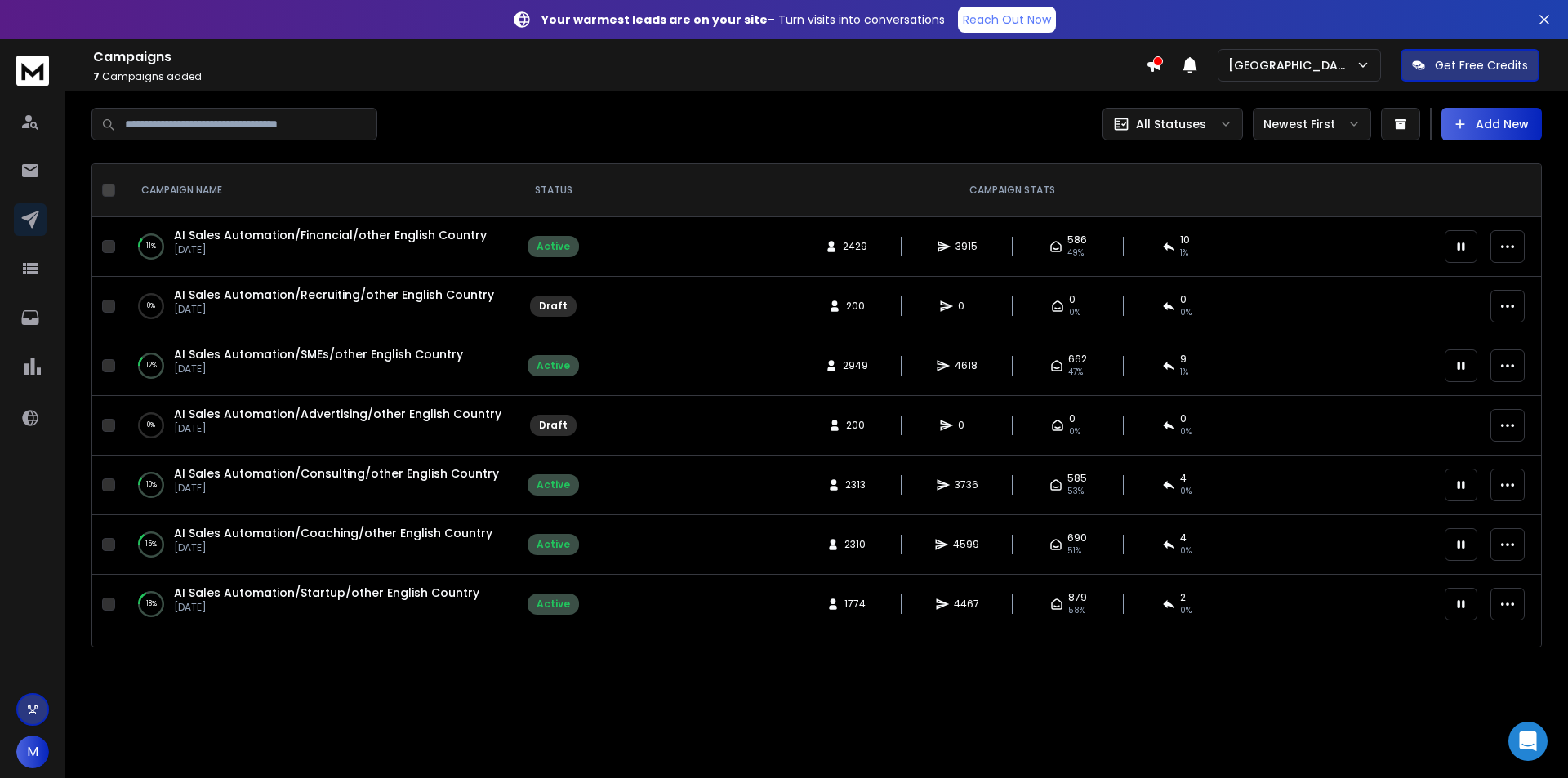
click at [317, 536] on span "AI Sales Automation/Coaching/other English Country" at bounding box center [333, 533] width 318 height 17
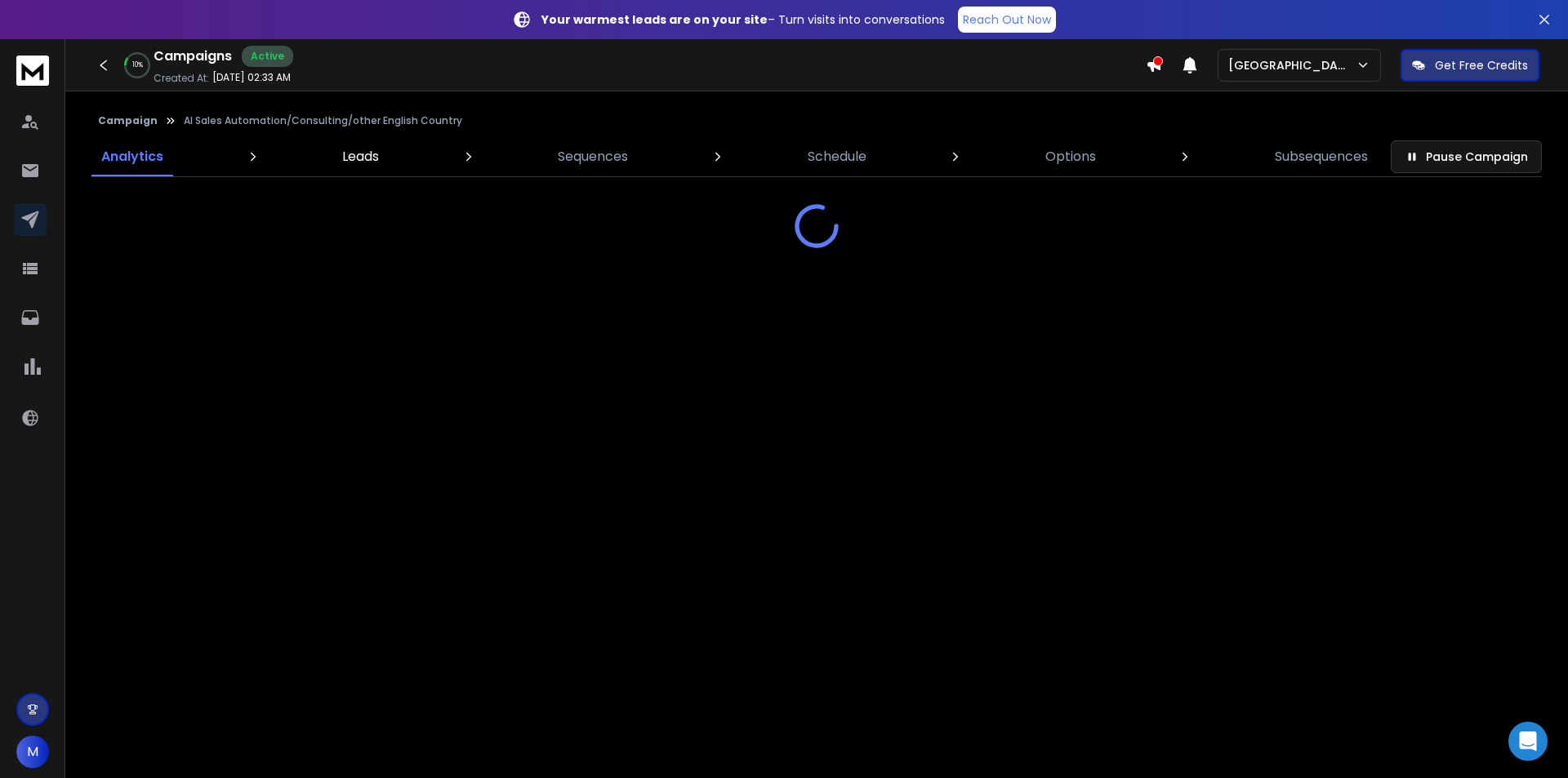
click at [371, 159] on p "Leads" at bounding box center [361, 156] width 37 height 19
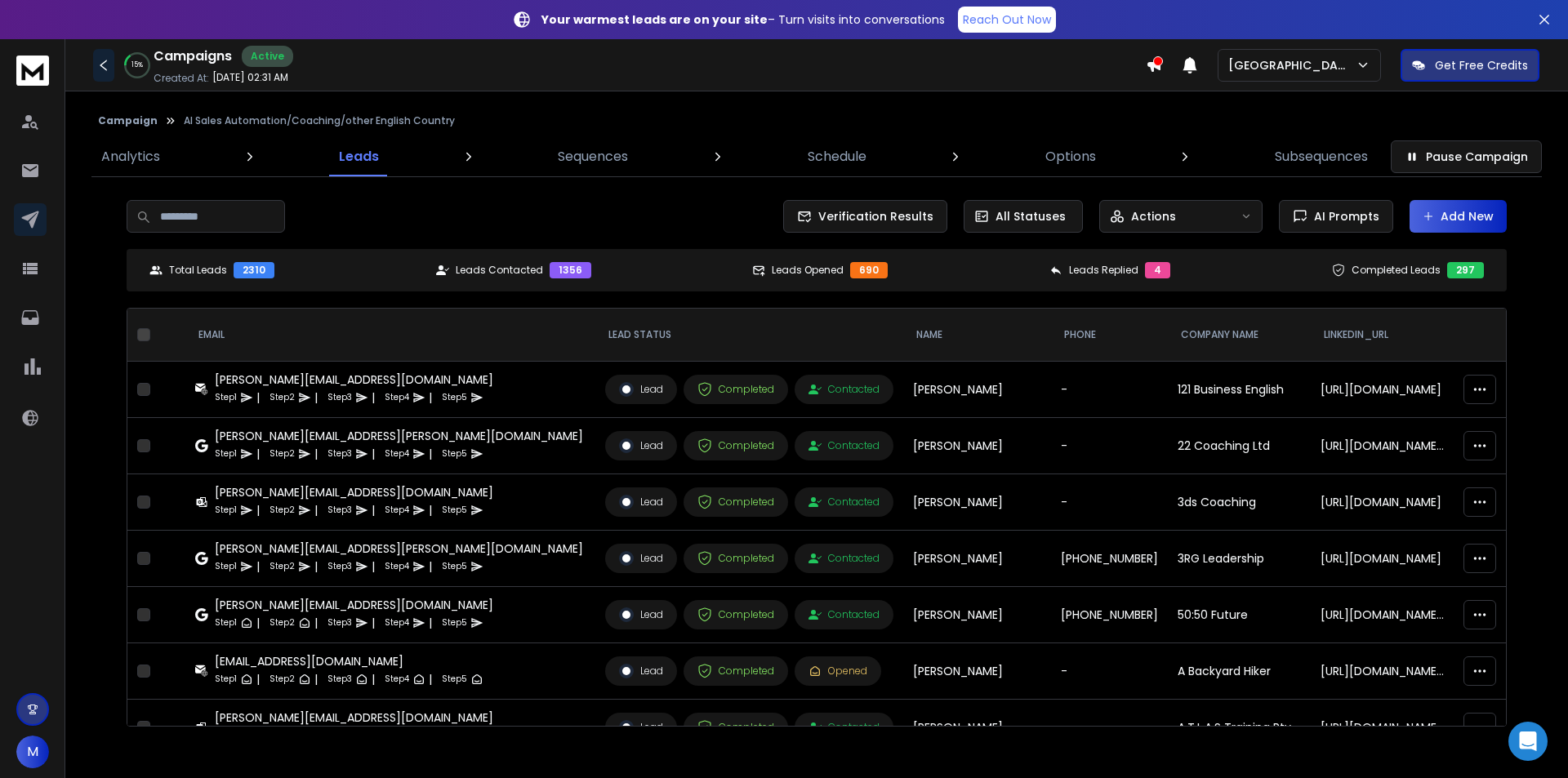
click at [104, 59] on icon at bounding box center [103, 65] width 15 height 15
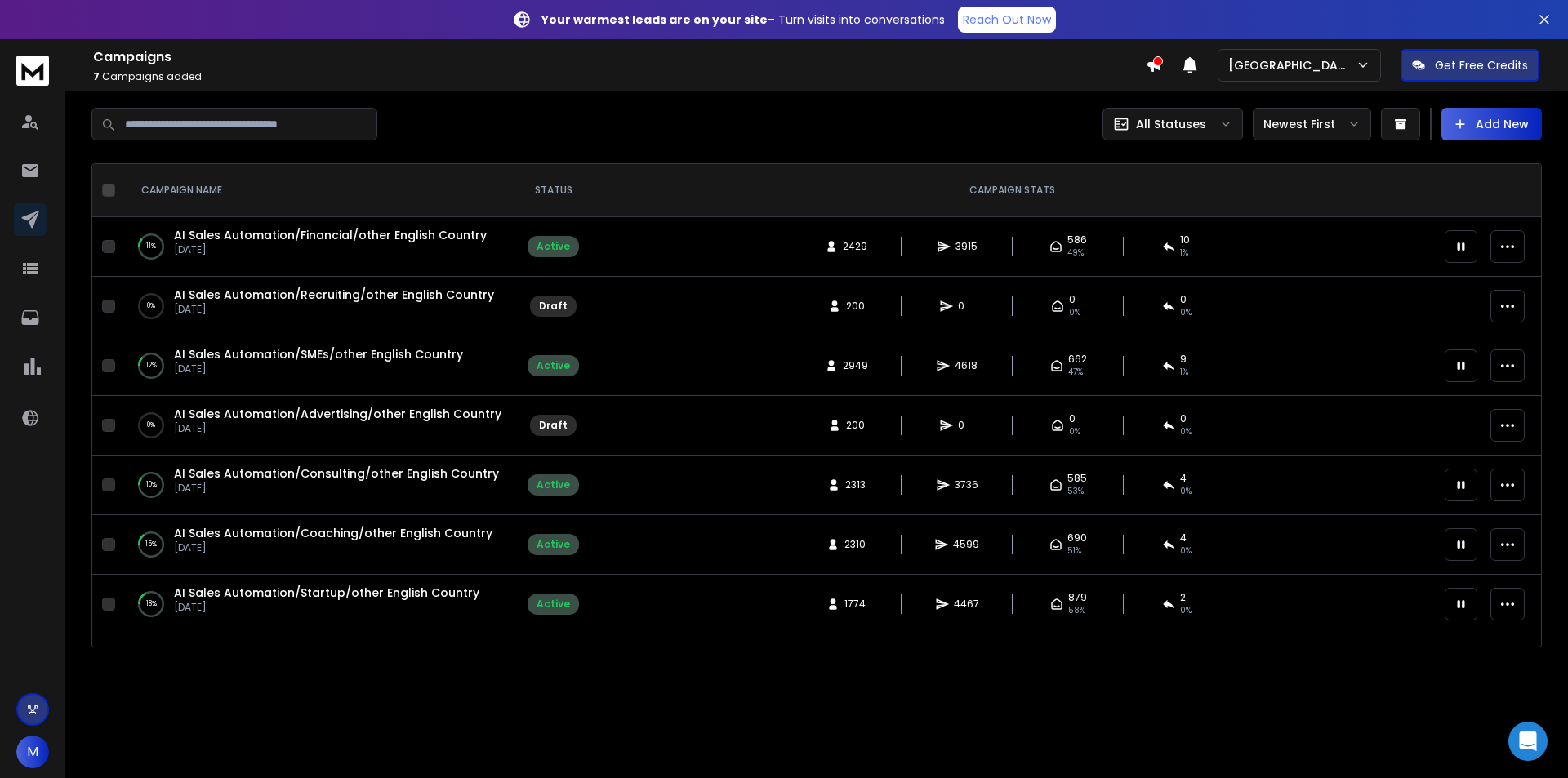
click at [317, 590] on span "AI Sales Automation/Startup/other English Country" at bounding box center [327, 593] width 305 height 17
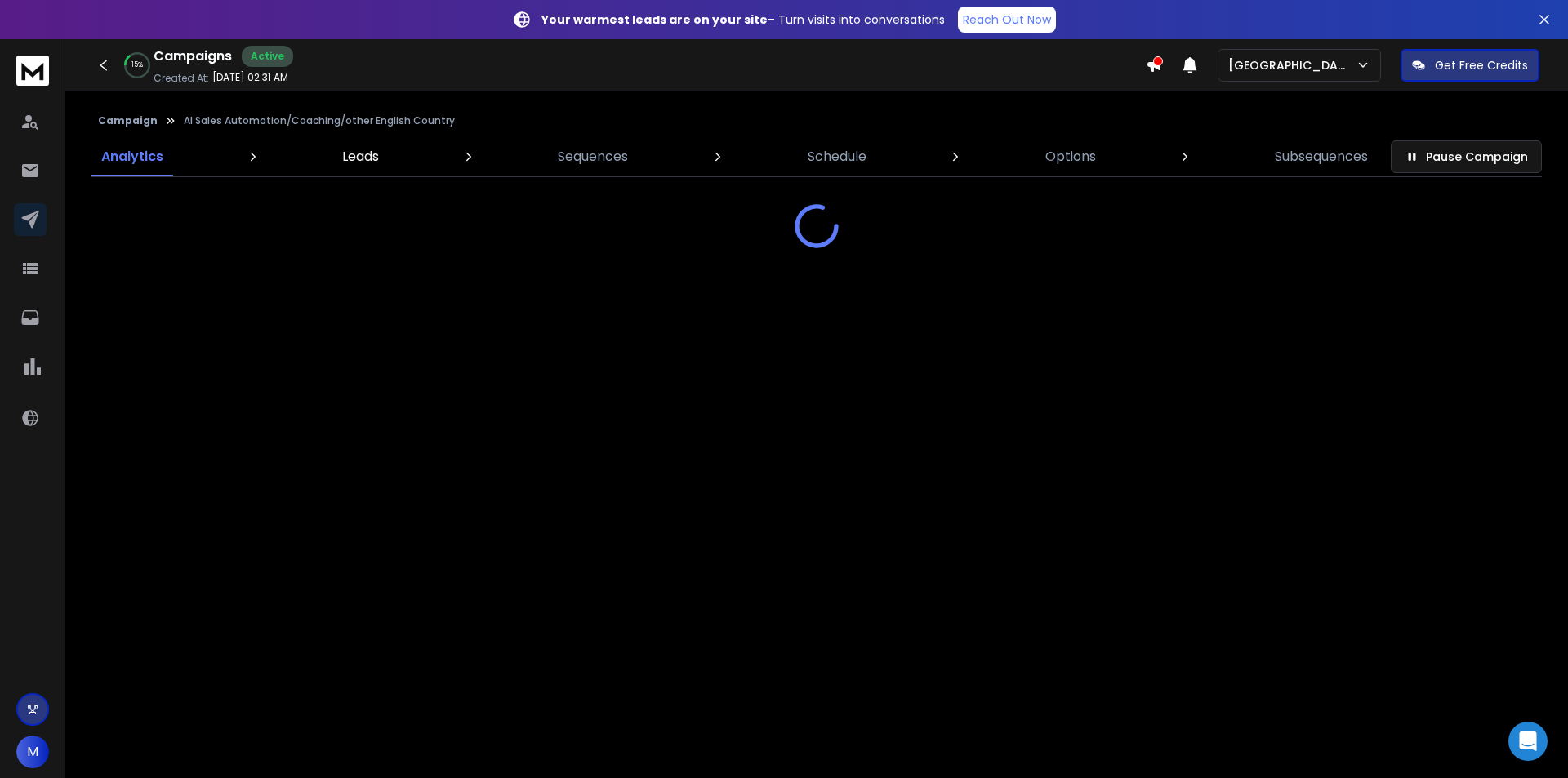
click at [358, 148] on p "Leads" at bounding box center [361, 156] width 37 height 19
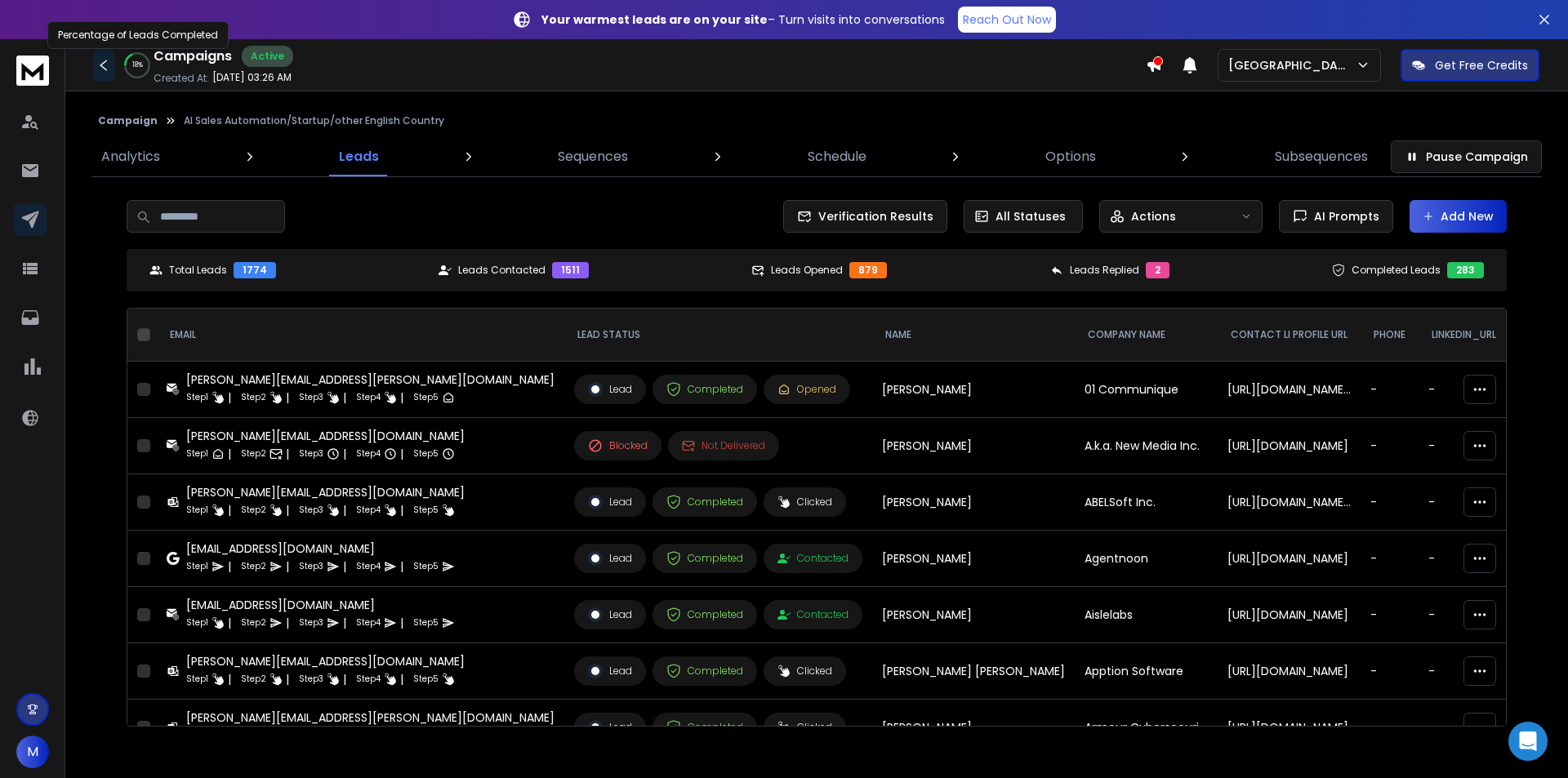
click at [96, 55] on button at bounding box center [103, 65] width 21 height 32
